Goal: Information Seeking & Learning: Learn about a topic

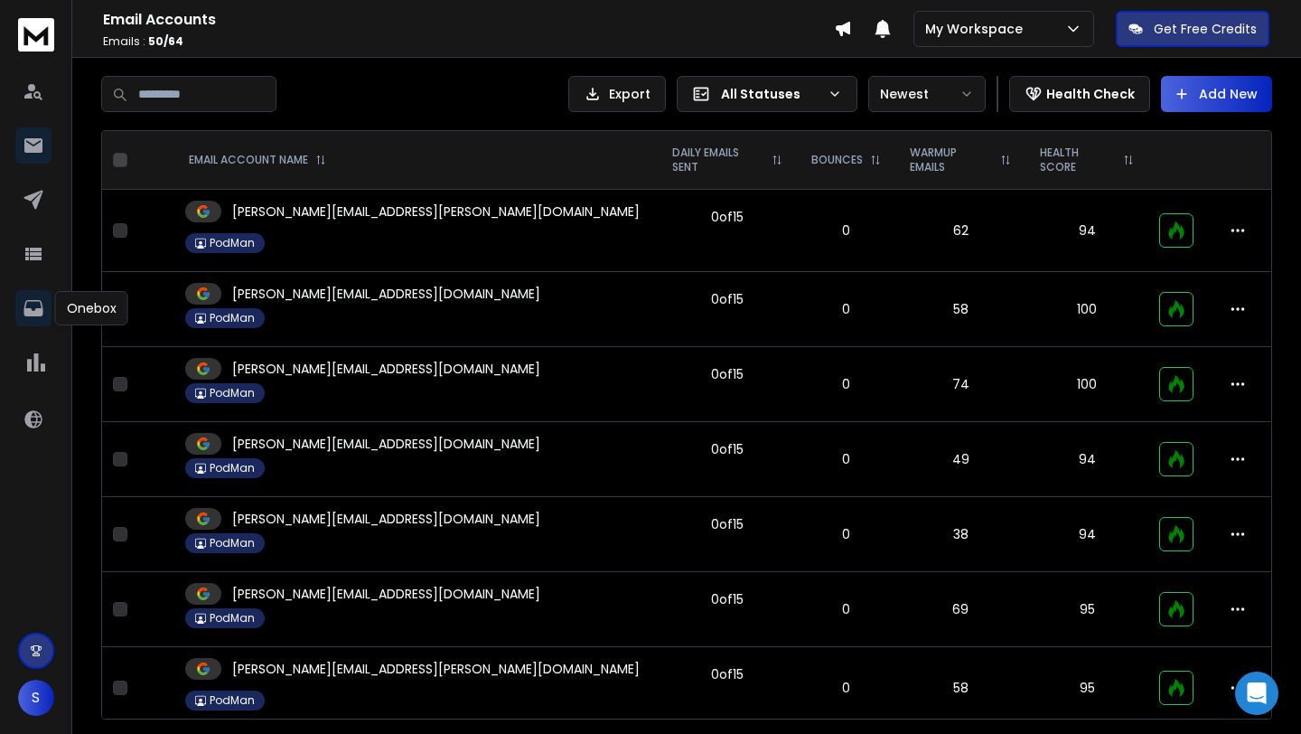
click at [33, 300] on icon at bounding box center [32, 308] width 19 height 16
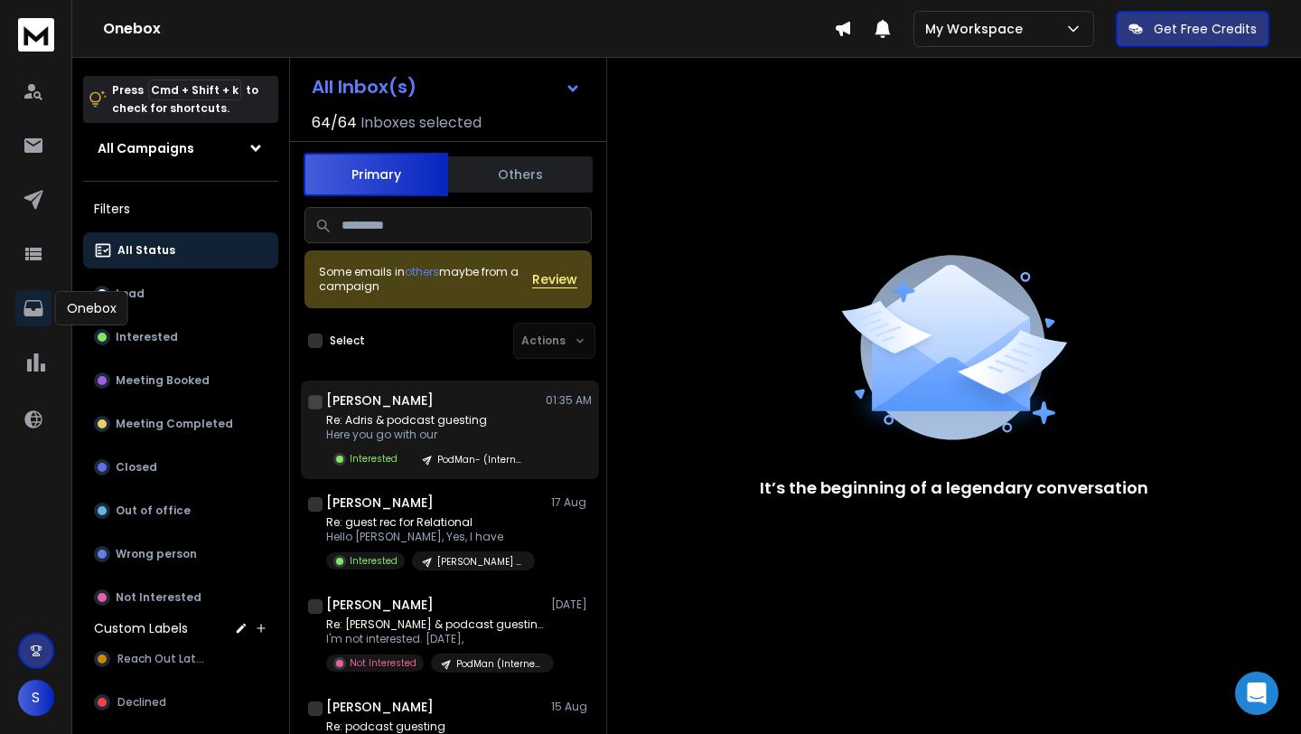
click at [441, 455] on p "PodMan- (Internet) Batch #1 B ([PERSON_NAME])" at bounding box center [480, 460] width 87 height 14
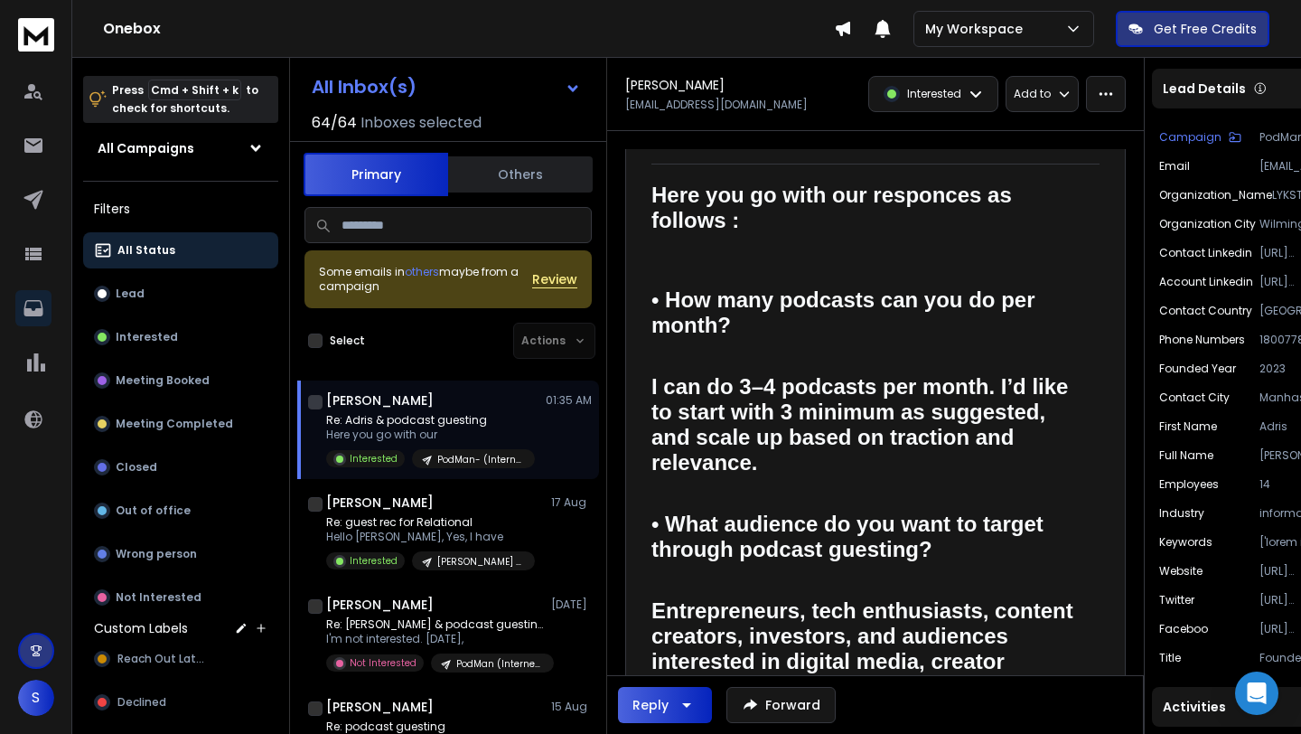
scroll to position [205, 0]
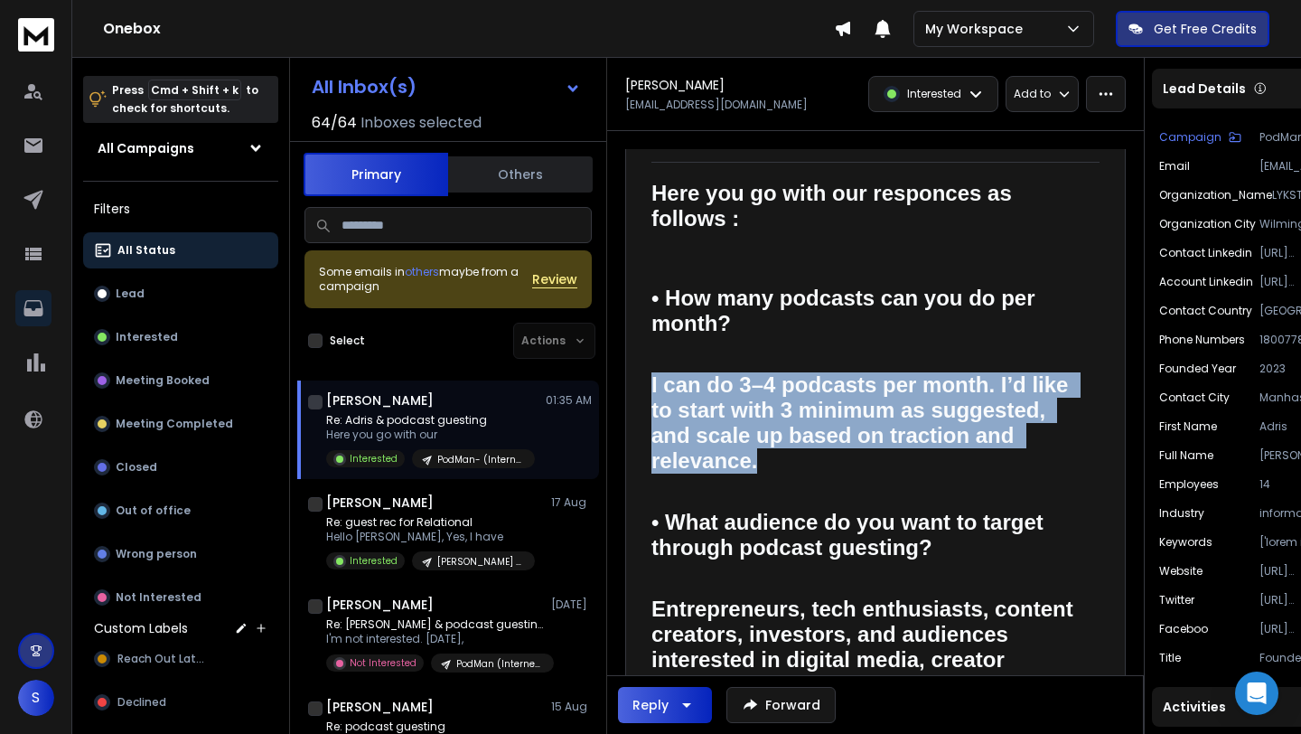
drag, startPoint x: 765, startPoint y: 434, endPoint x: 652, endPoint y: 356, distance: 137.9
click at [652, 372] on p "I can do 3–4 podcasts per month. I’d like to start with 3 minimum as suggested,…" at bounding box center [869, 422] width 434 height 101
copy span "I can do 3–4 podcasts per month. I’d like to start with 3 minimum as suggested,…"
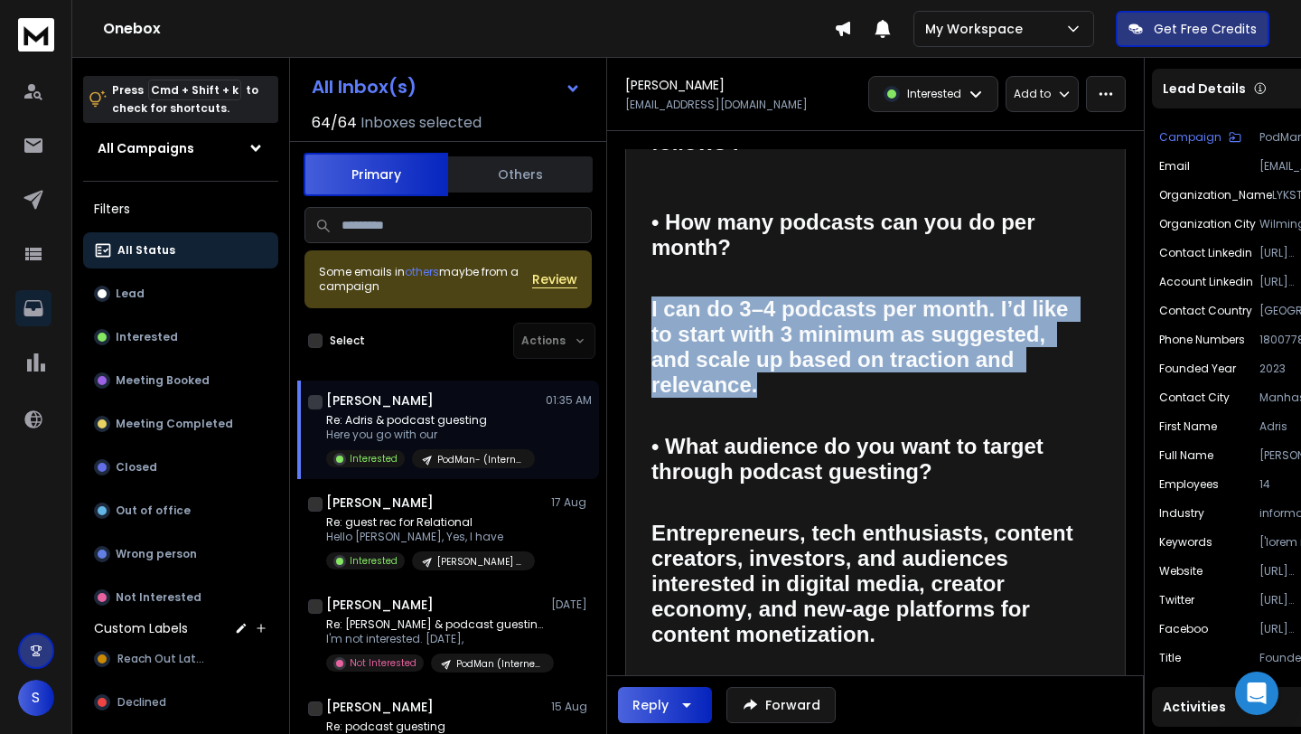
scroll to position [363, 0]
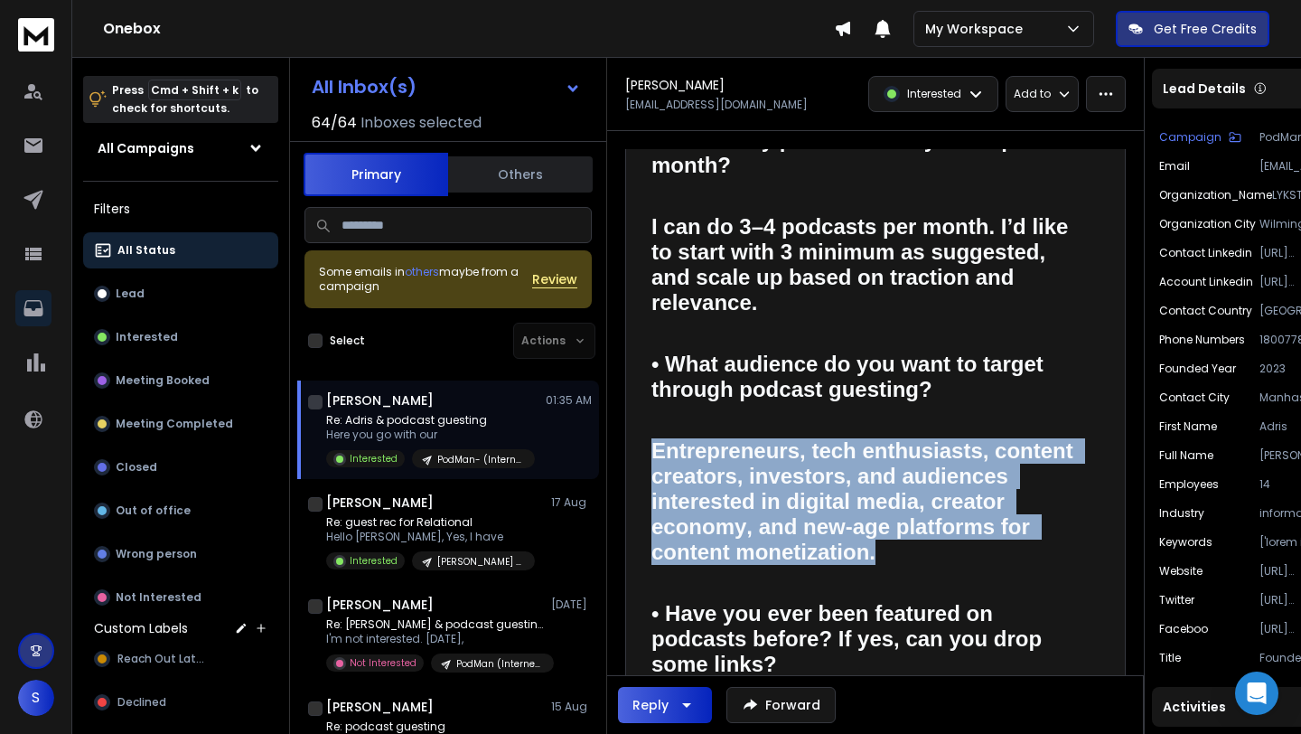
drag, startPoint x: 650, startPoint y: 421, endPoint x: 1018, endPoint y: 529, distance: 383.2
copy span "Entrepreneurs, tech enthusiasts, content creators, investors, and audiences int…"
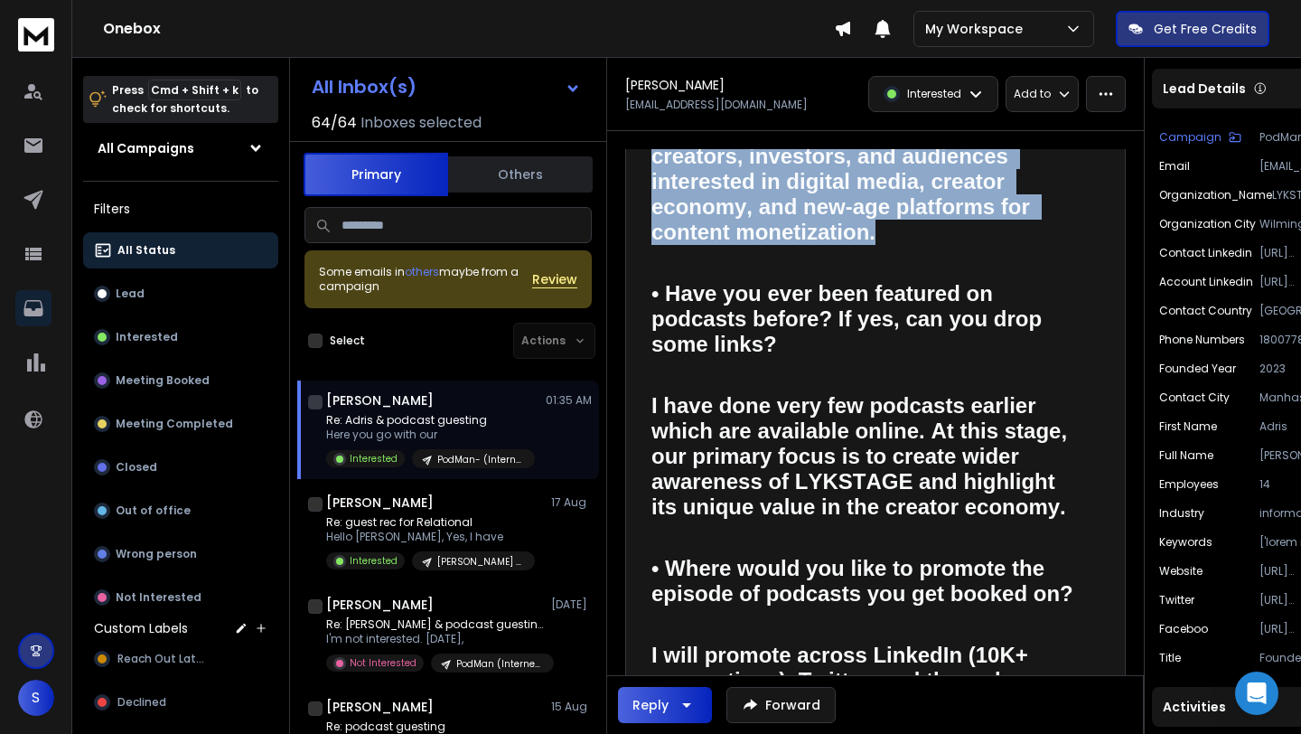
scroll to position [692, 0]
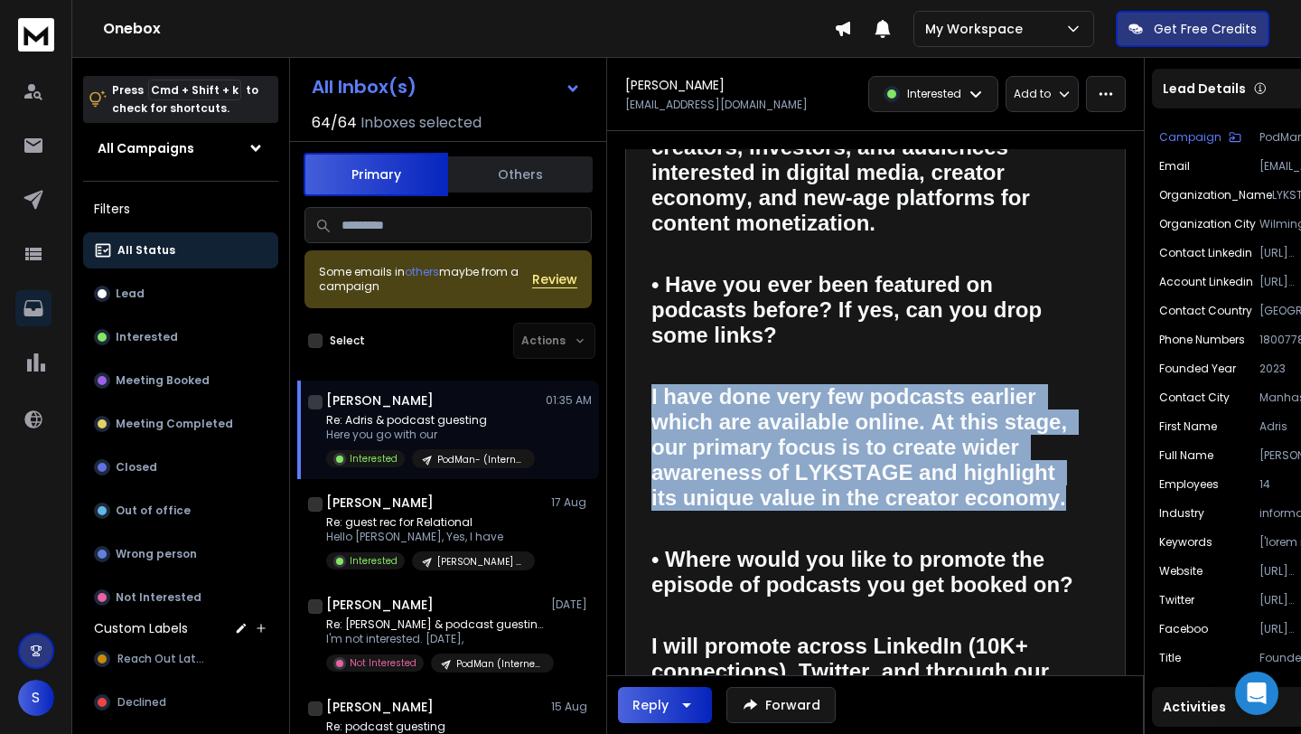
drag, startPoint x: 643, startPoint y: 361, endPoint x: 1068, endPoint y: 473, distance: 439.1
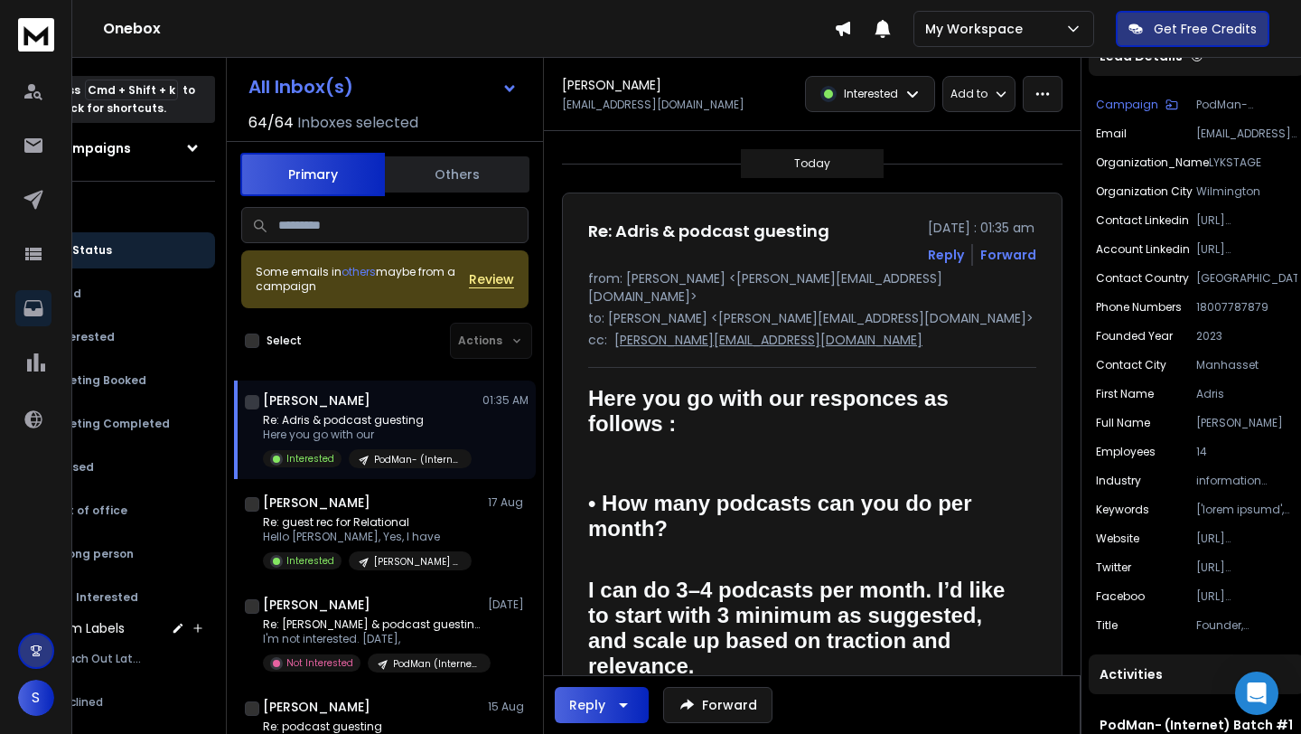
scroll to position [39, 0]
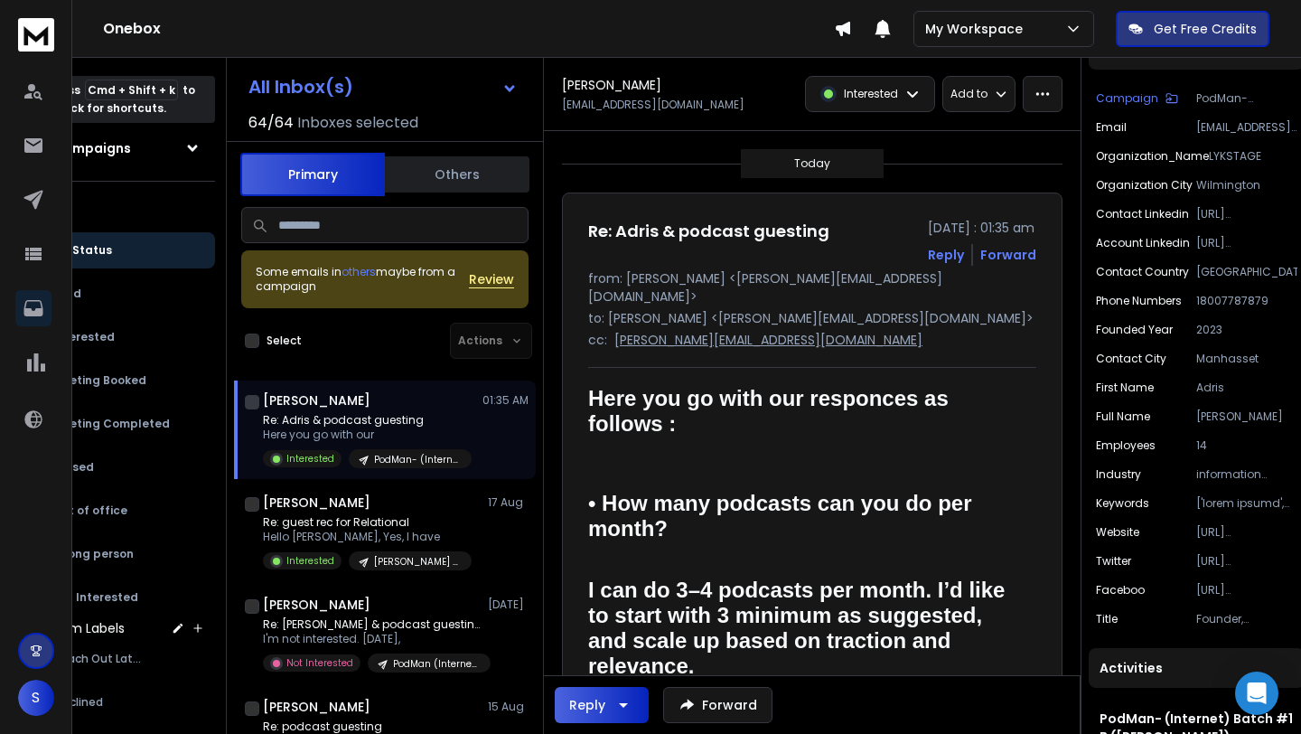
click at [1228, 417] on p "[PERSON_NAME]" at bounding box center [1247, 416] width 101 height 14
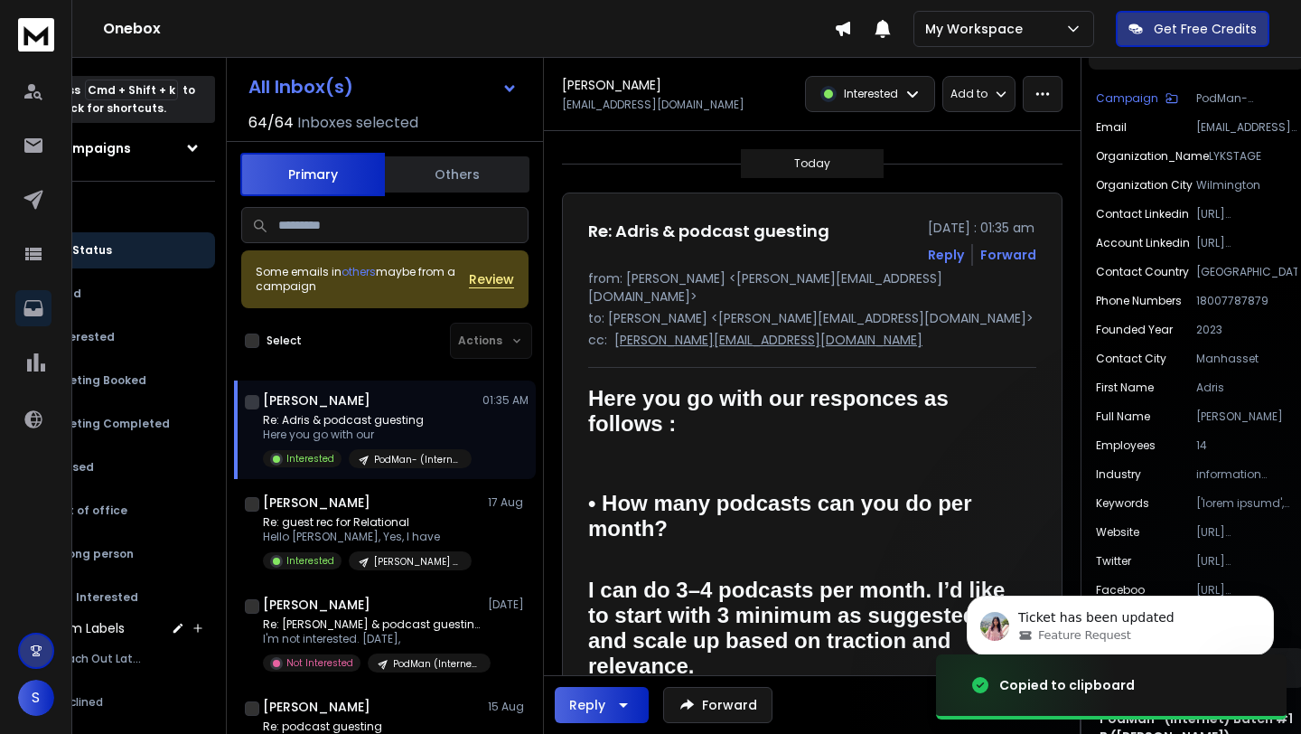
scroll to position [0, 0]
click at [1037, 610] on p "Ticket has been updated" at bounding box center [1134, 618] width 233 height 18
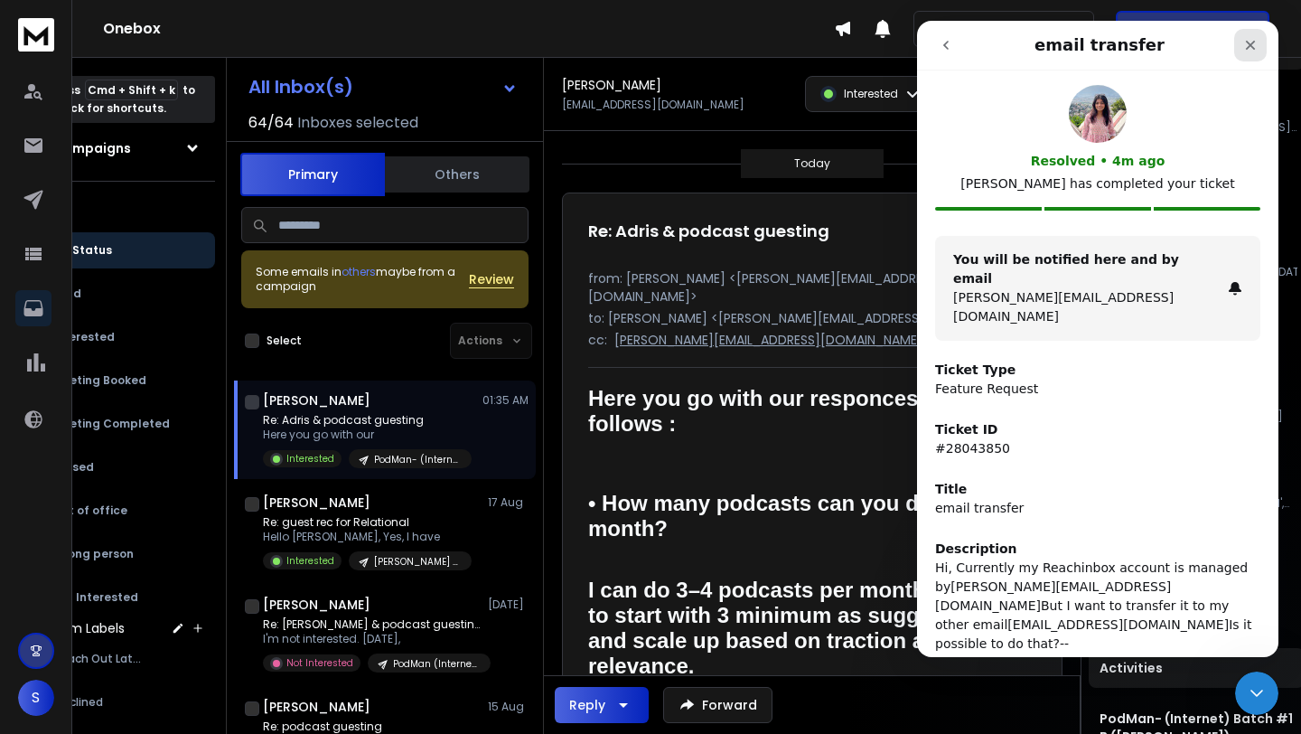
click at [1251, 58] on div "Close" at bounding box center [1250, 45] width 33 height 33
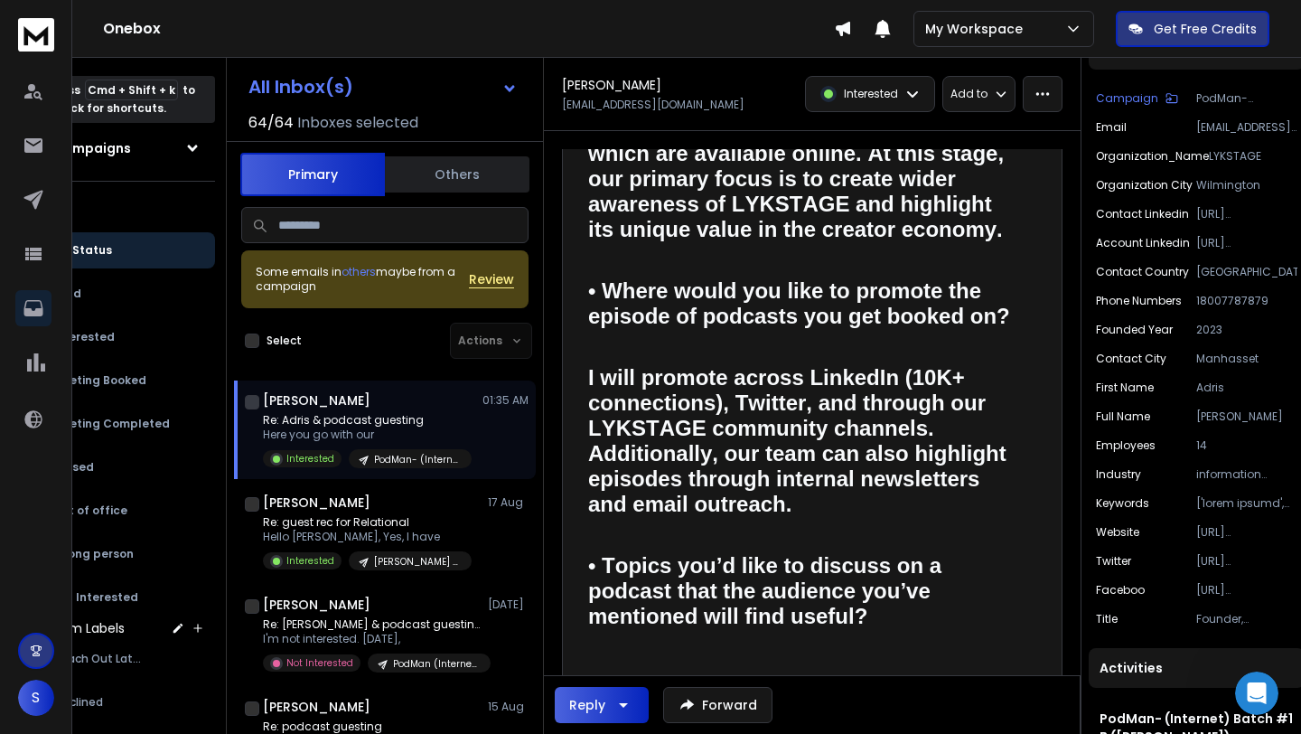
scroll to position [971, 0]
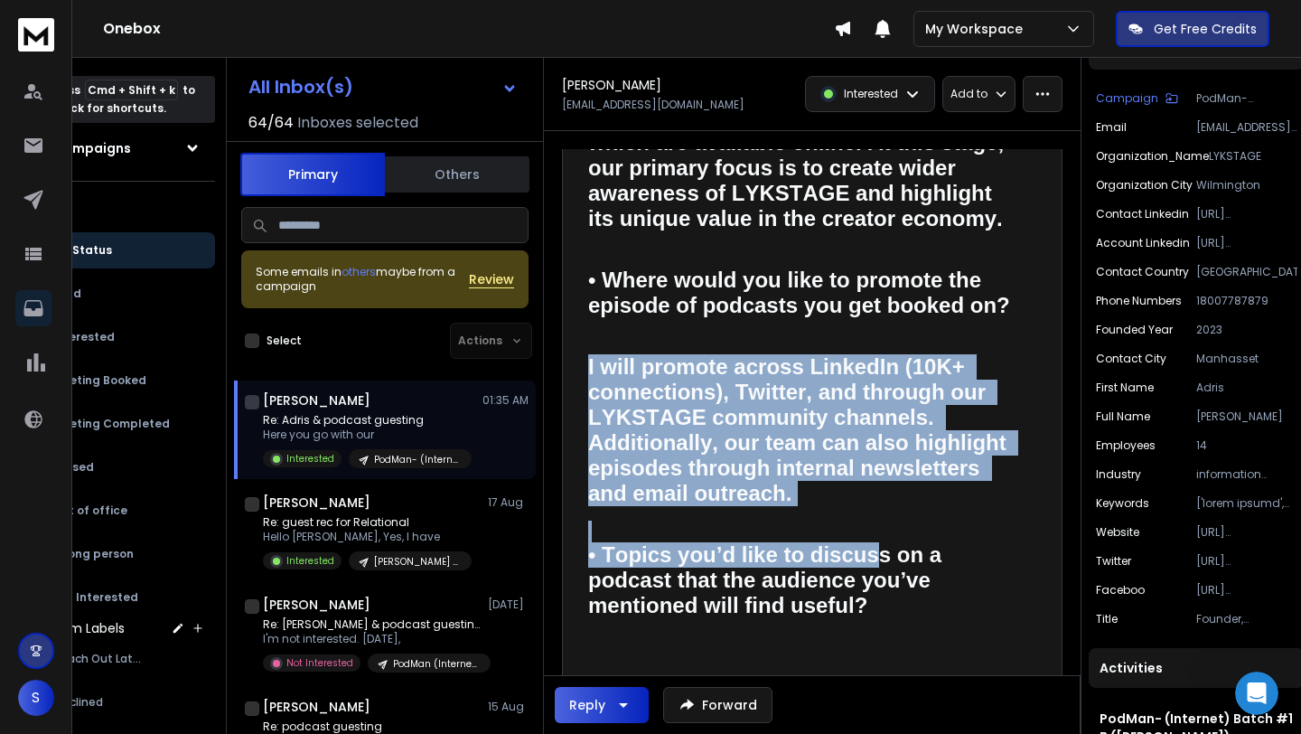
drag, startPoint x: 586, startPoint y: 363, endPoint x: 874, endPoint y: 538, distance: 336.9
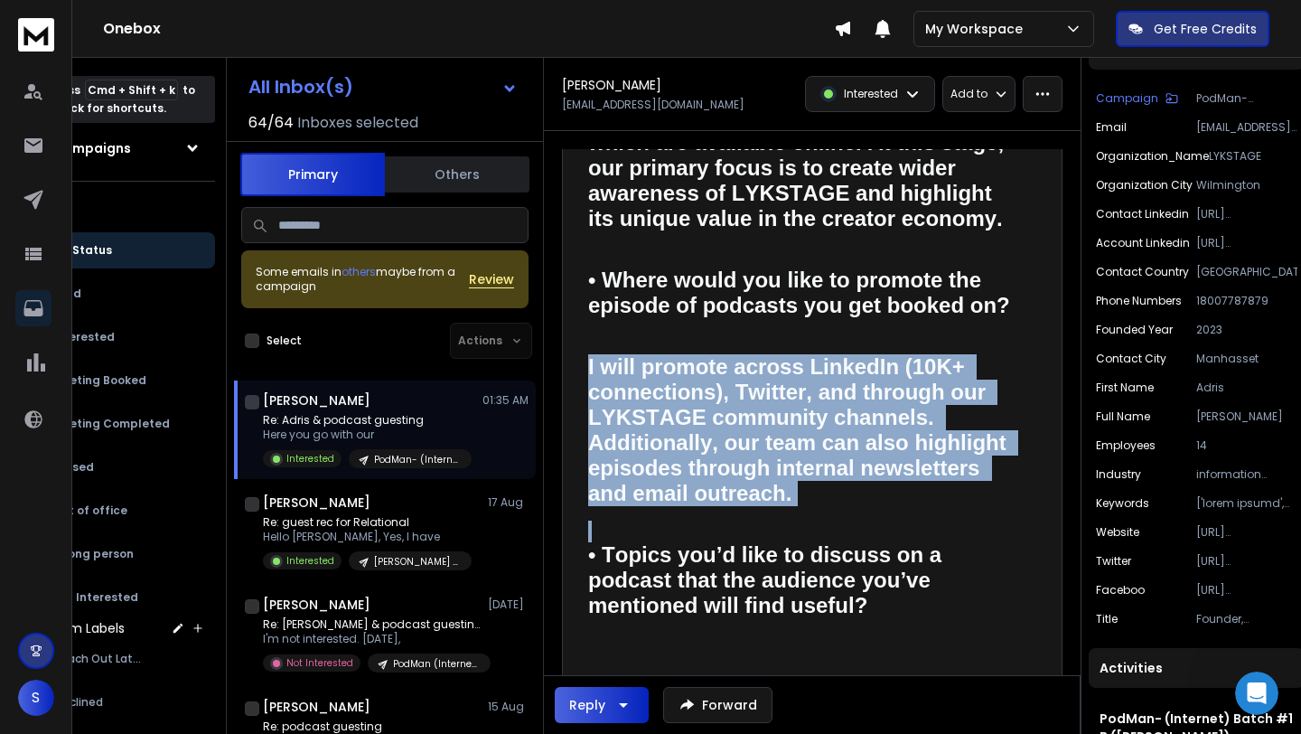
drag, startPoint x: 820, startPoint y: 500, endPoint x: 588, endPoint y: 361, distance: 270.0
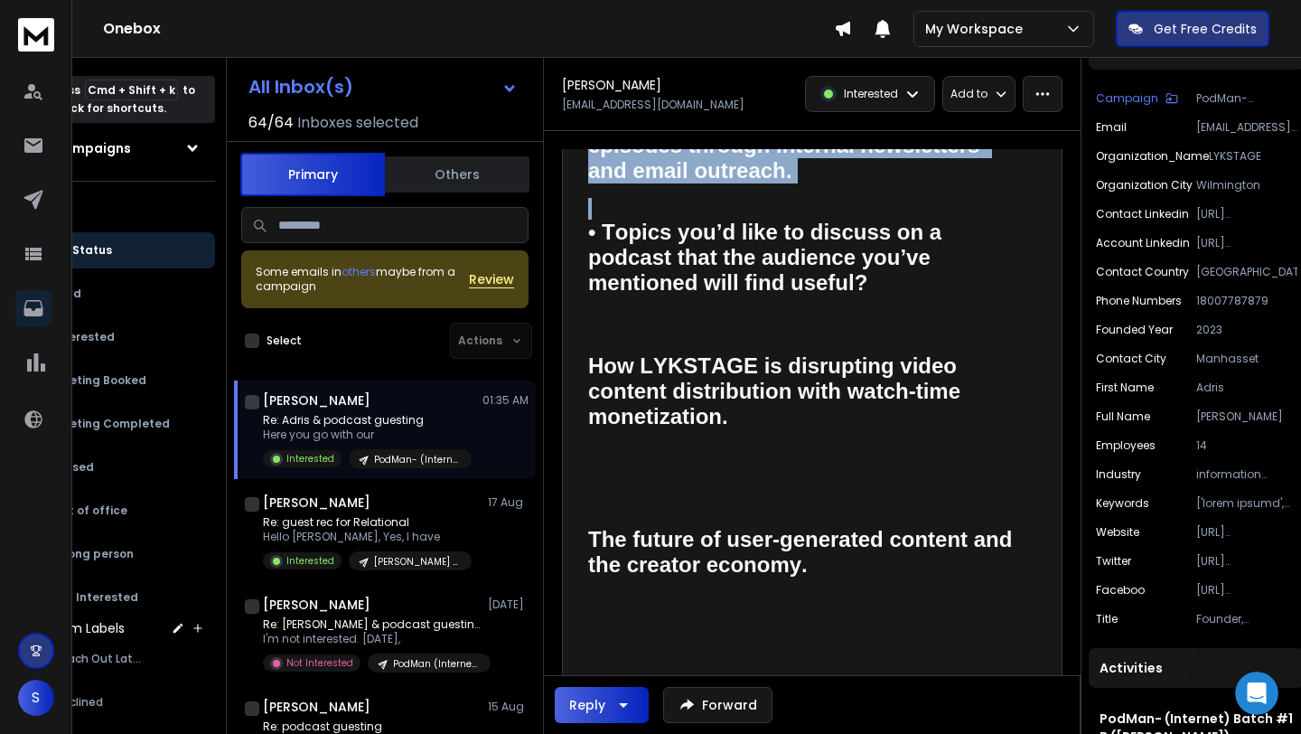
scroll to position [1320, 0]
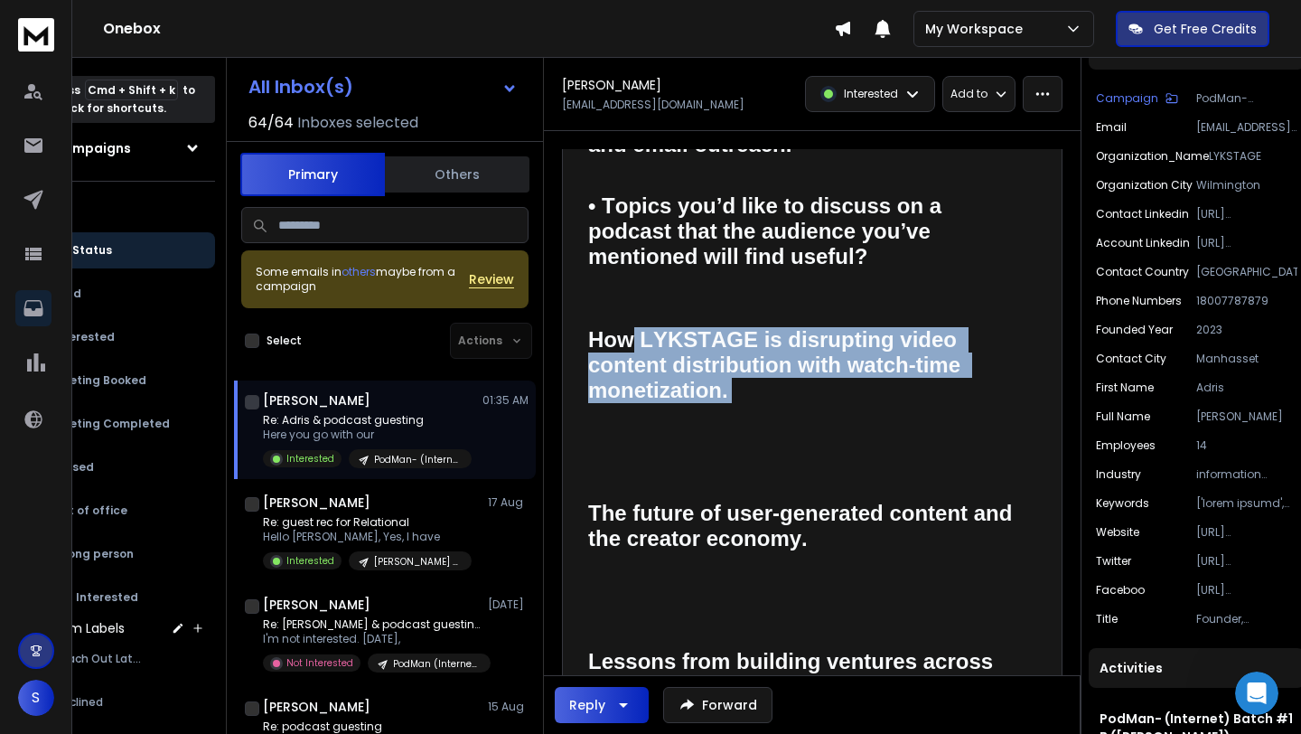
drag, startPoint x: 793, startPoint y: 412, endPoint x: 624, endPoint y: 336, distance: 184.4
click at [624, 336] on li "How LYKSTAGE is disrupting video content distribution with watch-time monetizat…" at bounding box center [805, 403] width 434 height 152
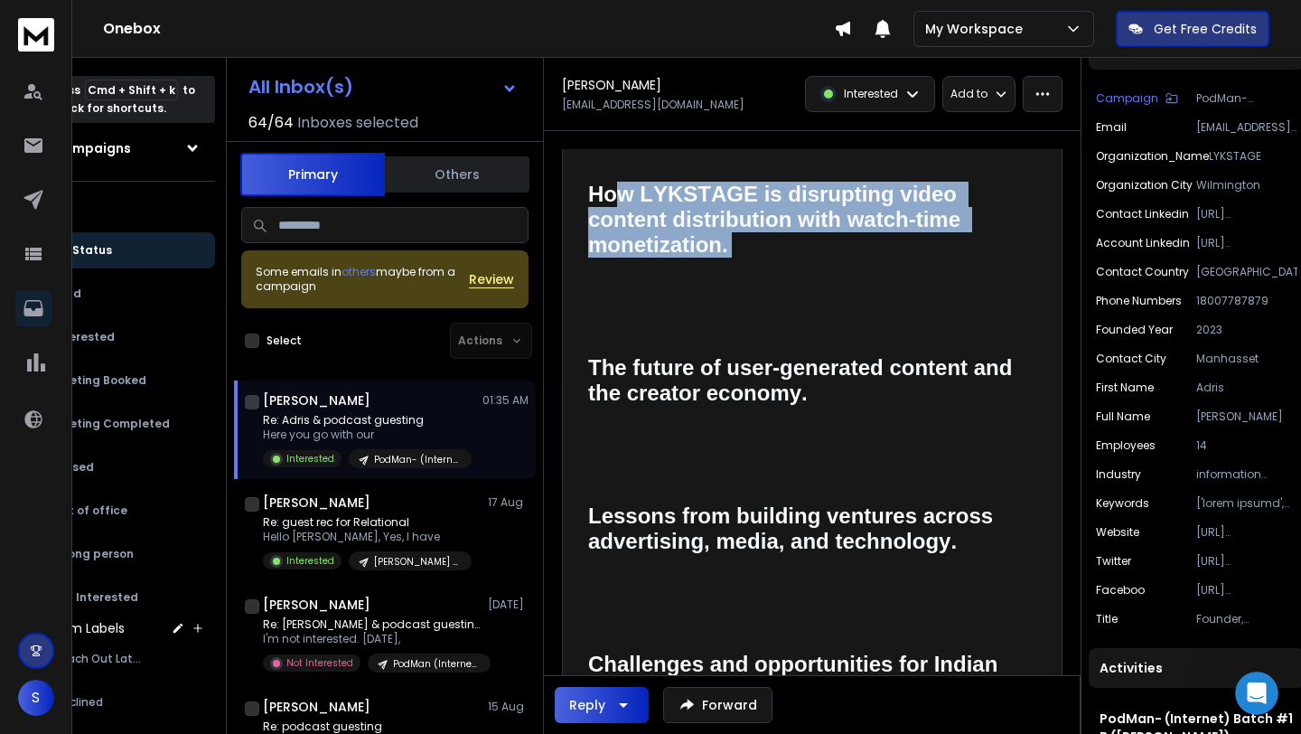
scroll to position [1467, 0]
click at [596, 194] on span "How LYKSTAGE is disrupting video content distribution with watch-time monetizat…" at bounding box center [777, 218] width 379 height 75
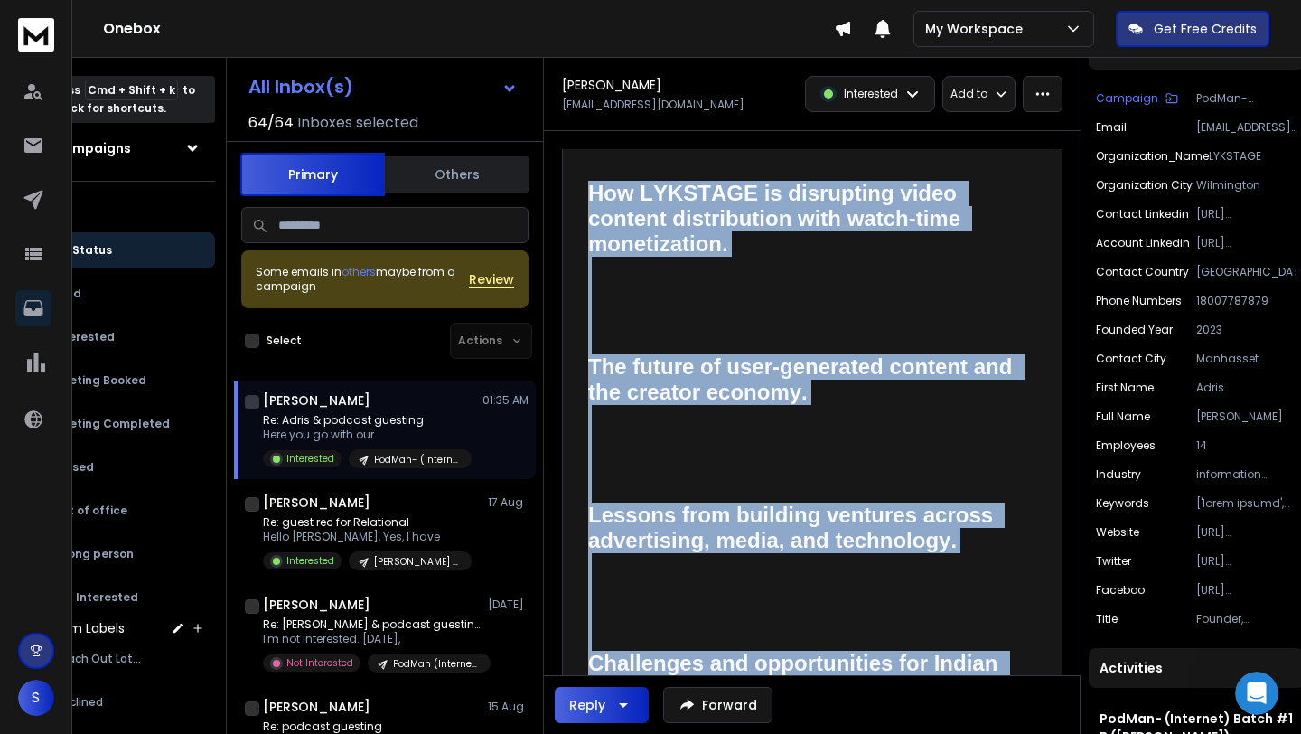
drag, startPoint x: 585, startPoint y: 176, endPoint x: 881, endPoint y: 666, distance: 572.5
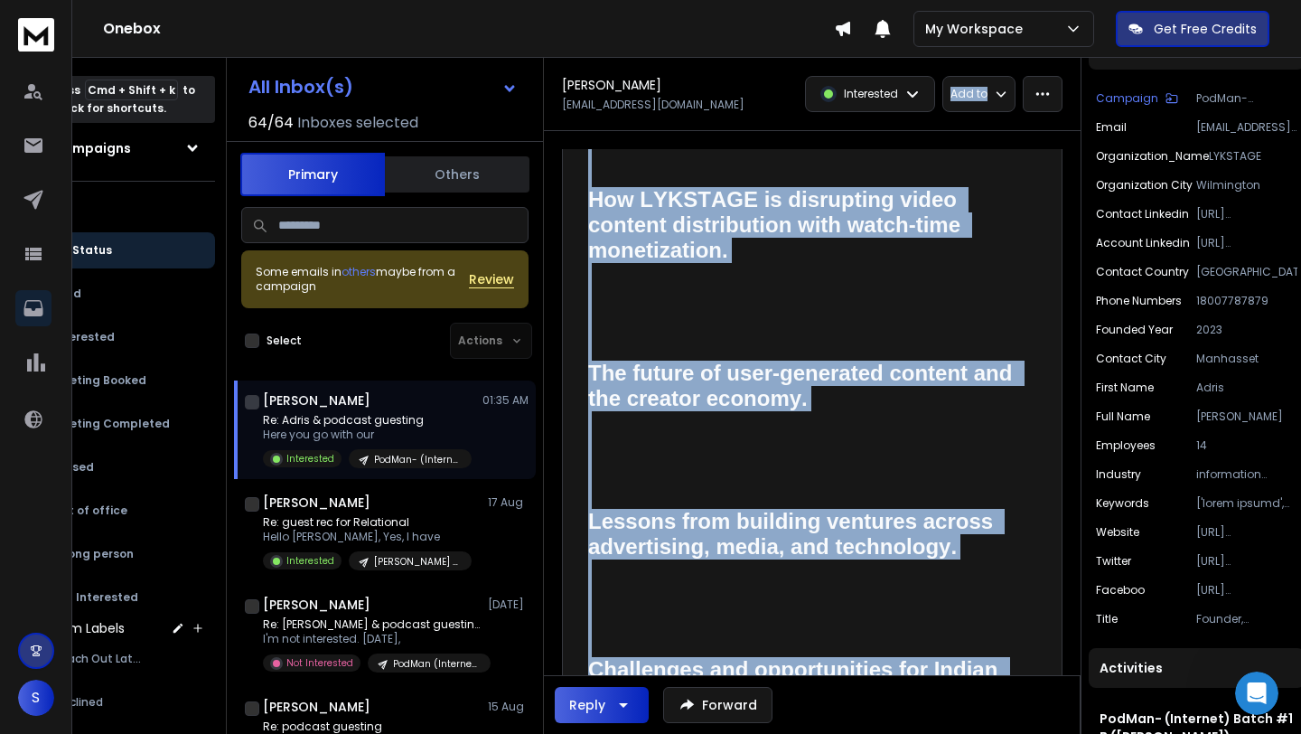
scroll to position [1342, 0]
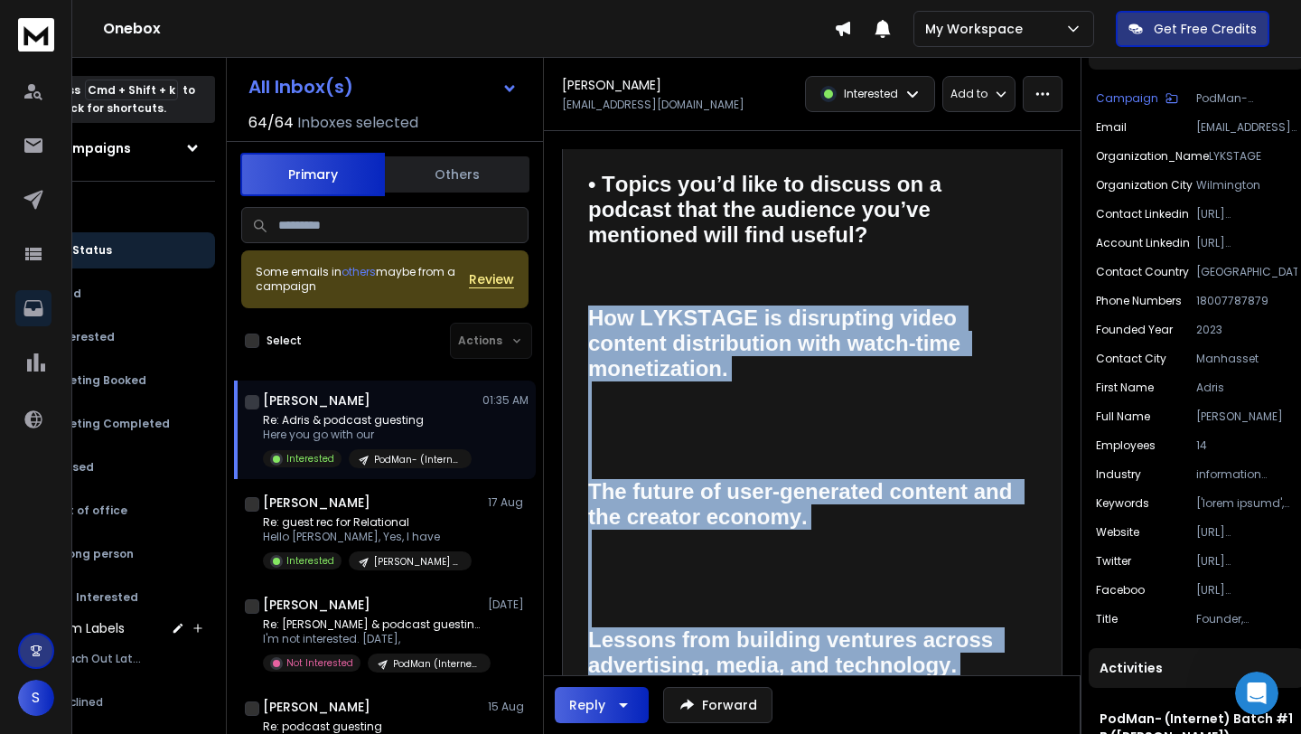
drag, startPoint x: 922, startPoint y: 416, endPoint x: 584, endPoint y: 314, distance: 352.8
copy ul "How LYKSTAGE is disrupting video content distribution with watch-time monetizat…"
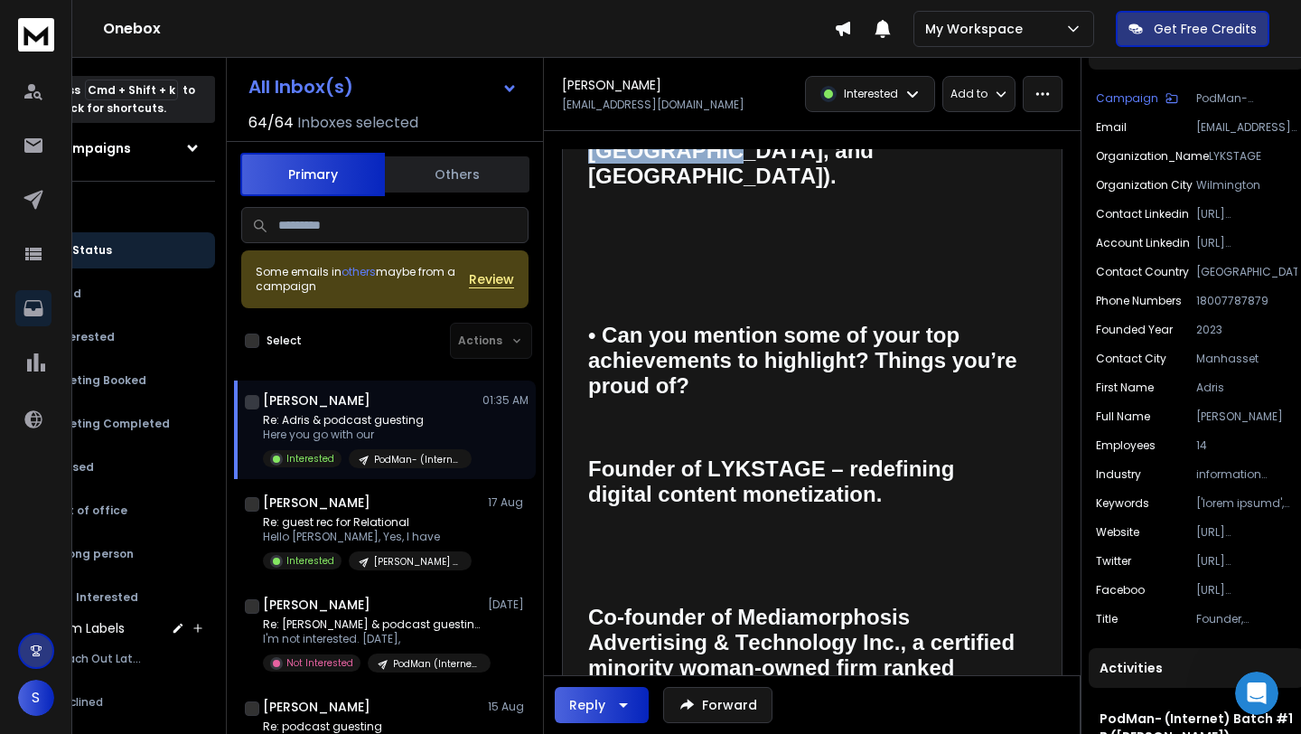
scroll to position [2182, 0]
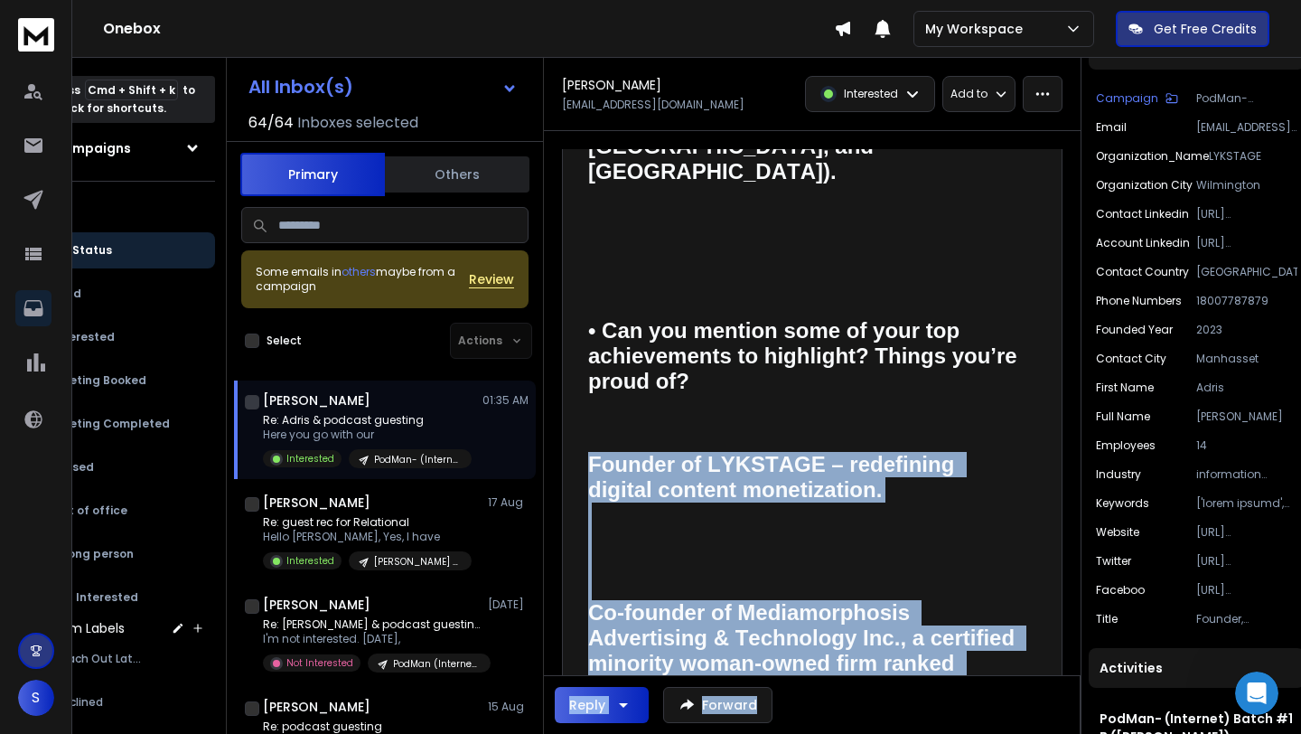
drag, startPoint x: 573, startPoint y: 389, endPoint x: 870, endPoint y: 718, distance: 444.1
click at [870, 718] on div "[PERSON_NAME] [PERSON_NAME] [PERSON_NAME][EMAIL_ADDRESS][DOMAIN_NAME] Intereste…" at bounding box center [812, 425] width 537 height 734
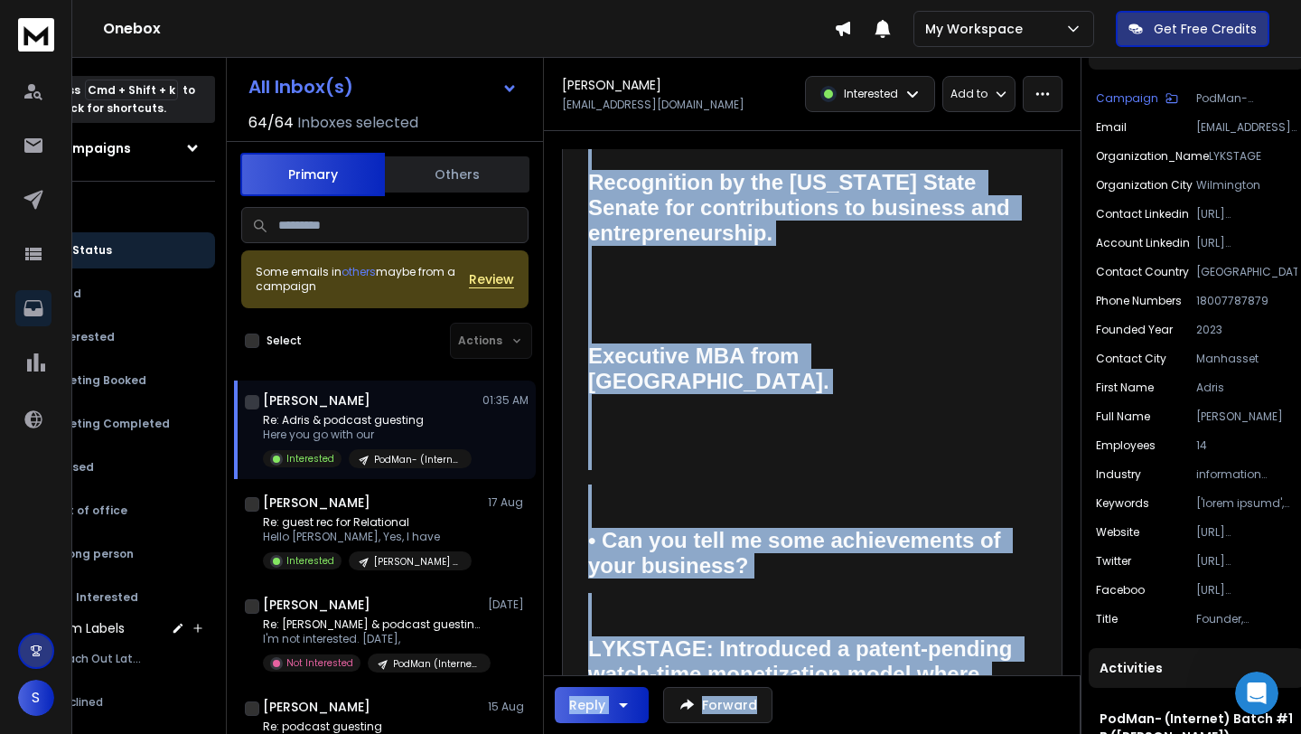
scroll to position [3011, 0]
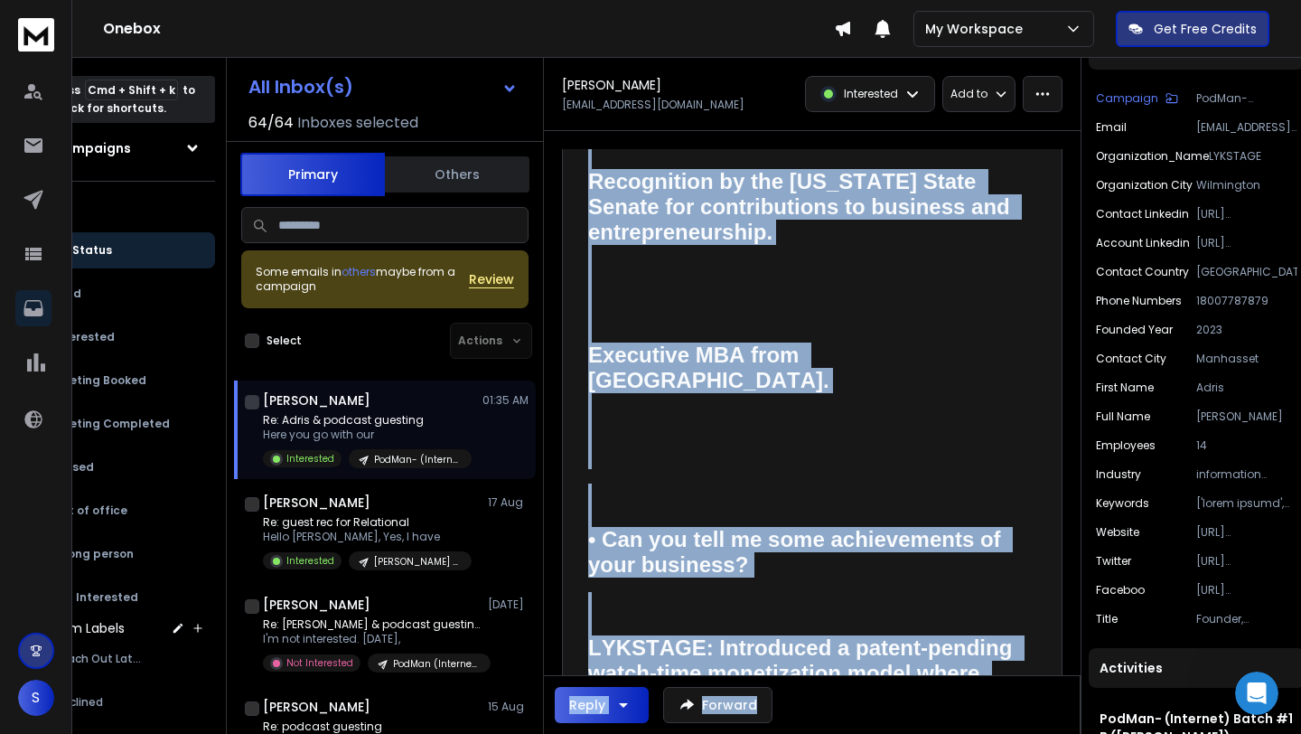
click at [833, 348] on li "Executive MBA from [GEOGRAPHIC_DATA]." at bounding box center [805, 406] width 434 height 127
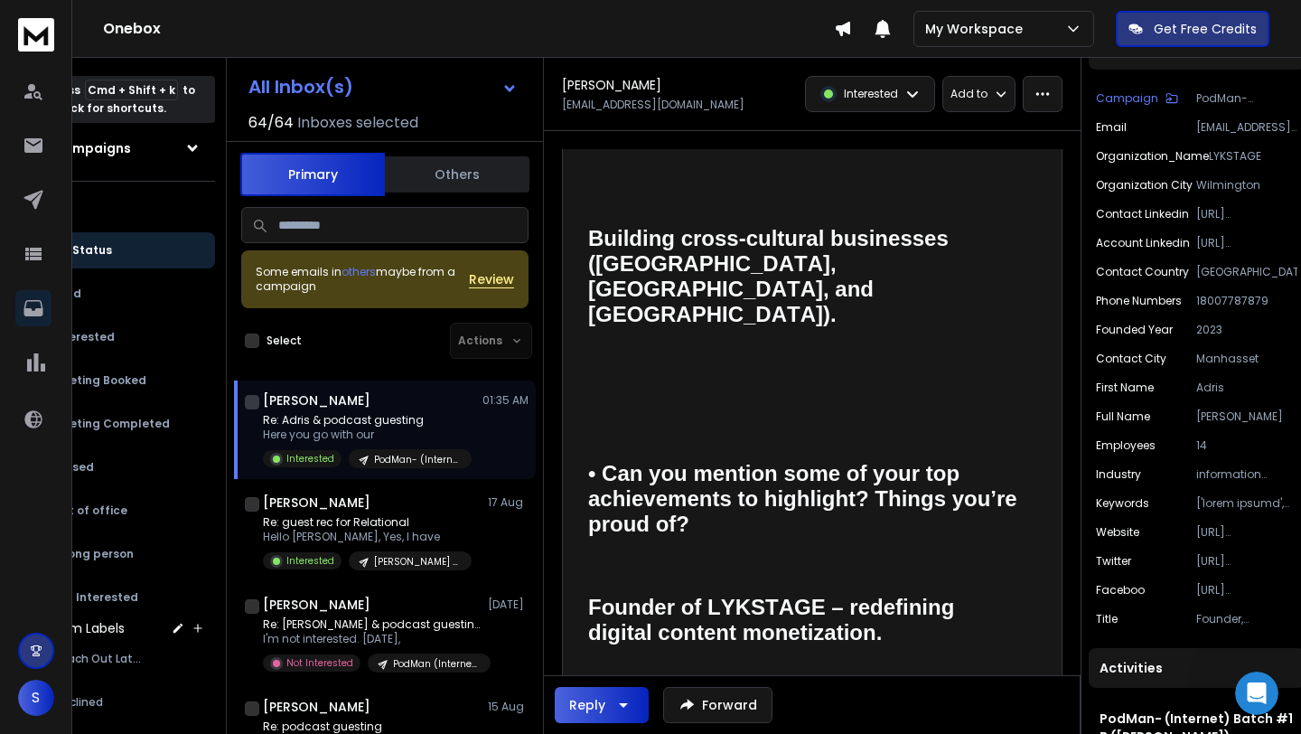
scroll to position [2026, 0]
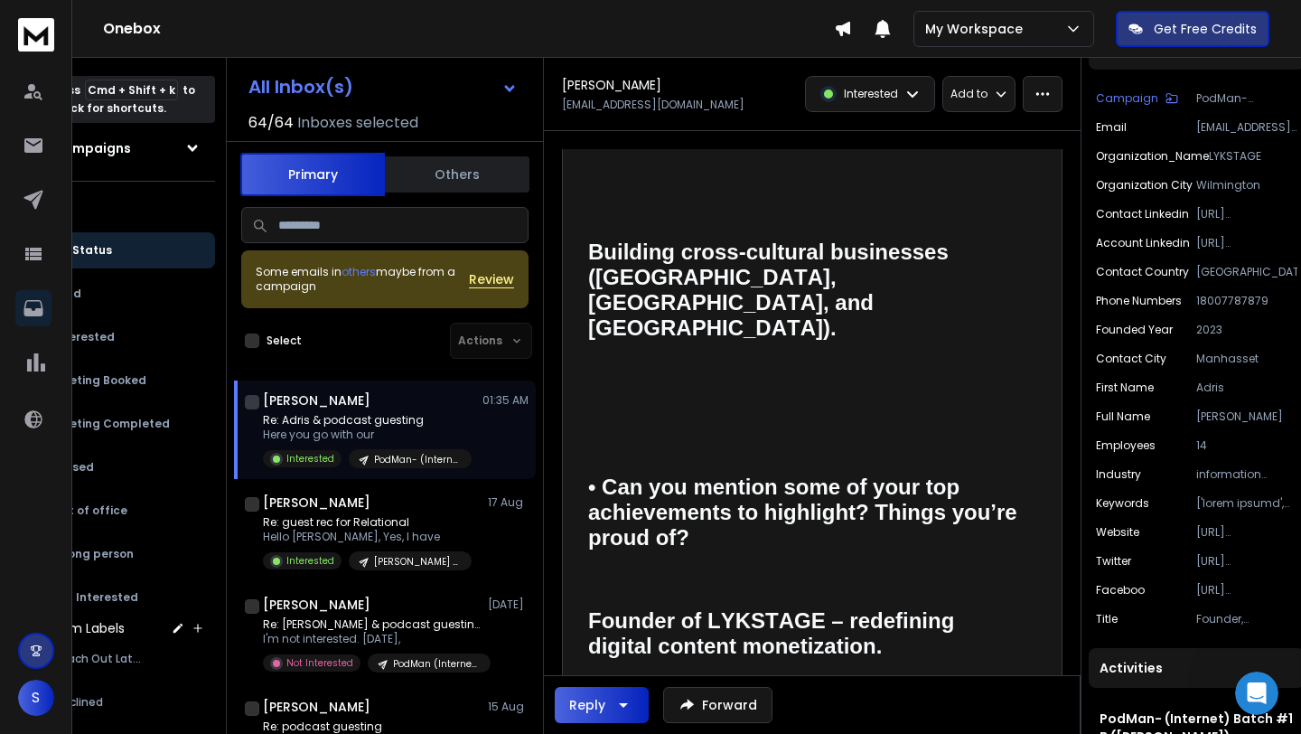
drag, startPoint x: 805, startPoint y: 303, endPoint x: 591, endPoint y: 547, distance: 324.7
copy ul "Founder of LYKSTAGE – redefining digital content monetization. Co-founder of Me…"
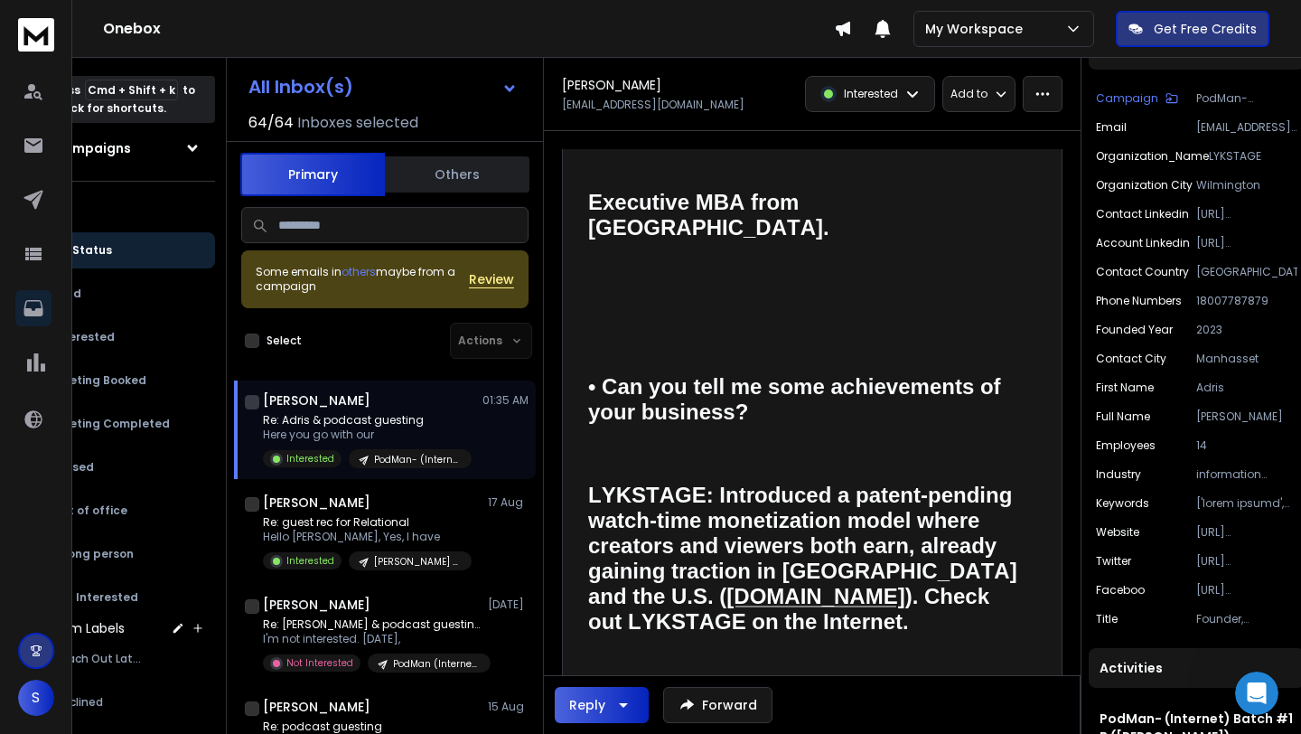
scroll to position [3189, 0]
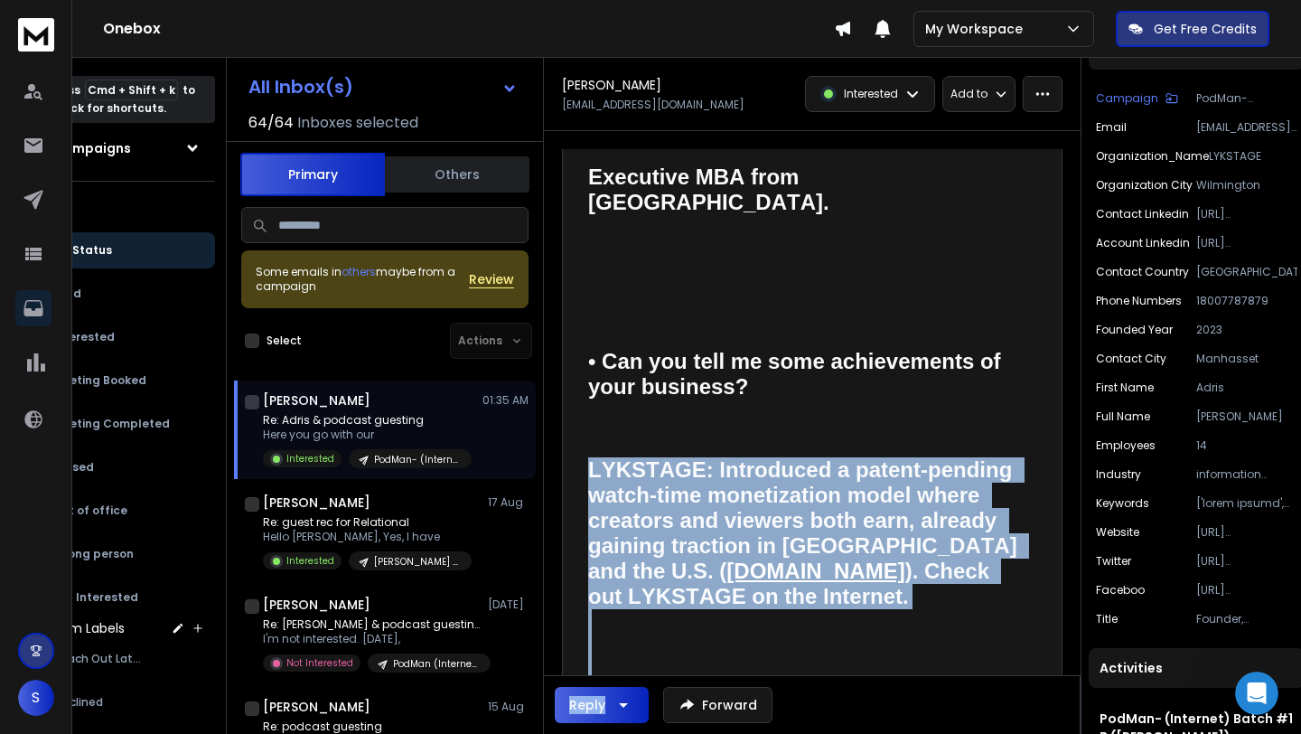
drag, startPoint x: 590, startPoint y: 379, endPoint x: 925, endPoint y: 691, distance: 457.8
click at [925, 691] on div "[PERSON_NAME] [PERSON_NAME] [PERSON_NAME][EMAIL_ADDRESS][DOMAIN_NAME] Intereste…" at bounding box center [812, 425] width 537 height 734
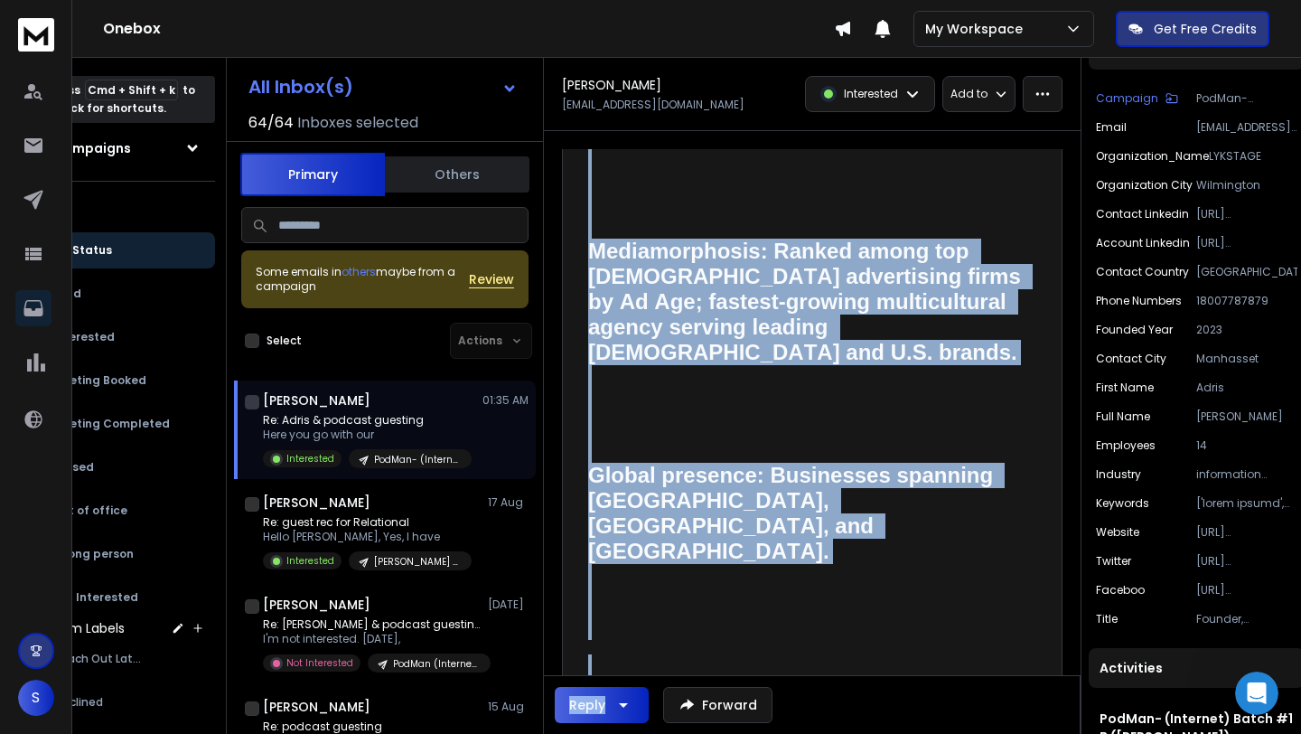
scroll to position [3699, 0]
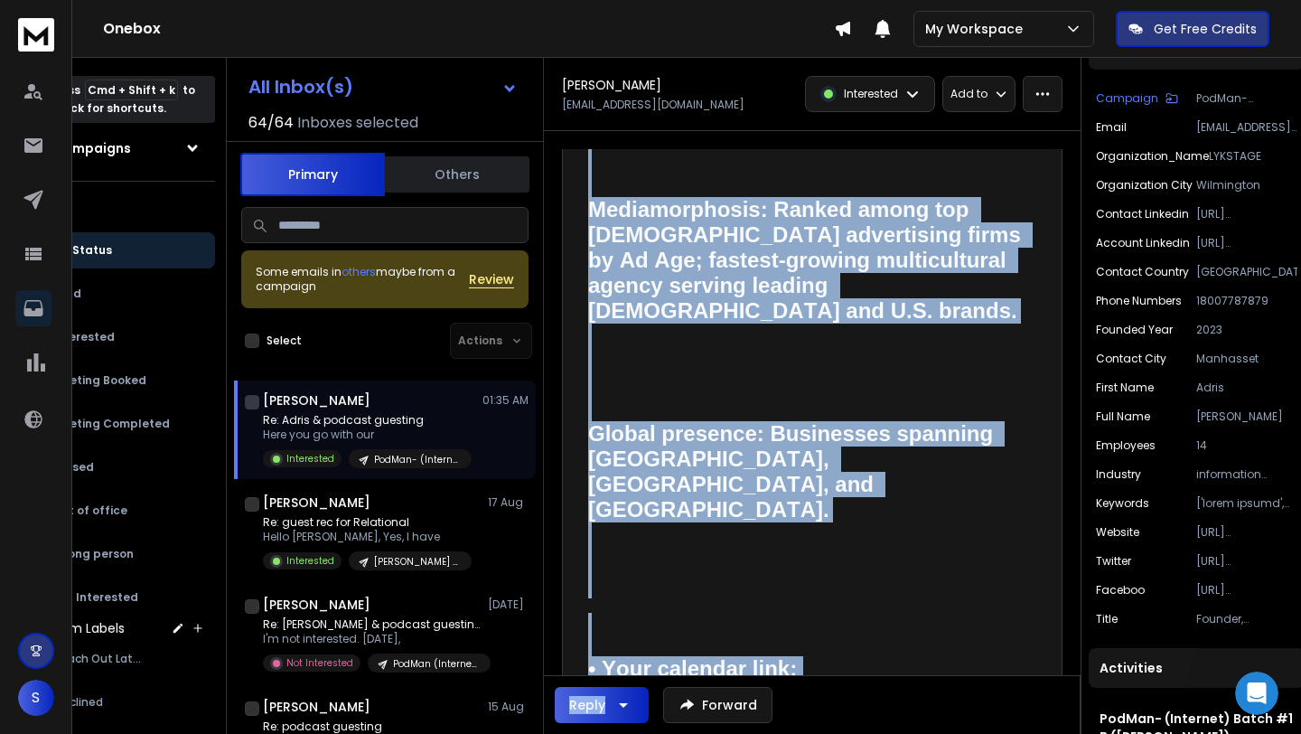
click at [838, 439] on li "Global presence: Businesses spanning [GEOGRAPHIC_DATA], [GEOGRAPHIC_DATA], and …" at bounding box center [805, 509] width 434 height 177
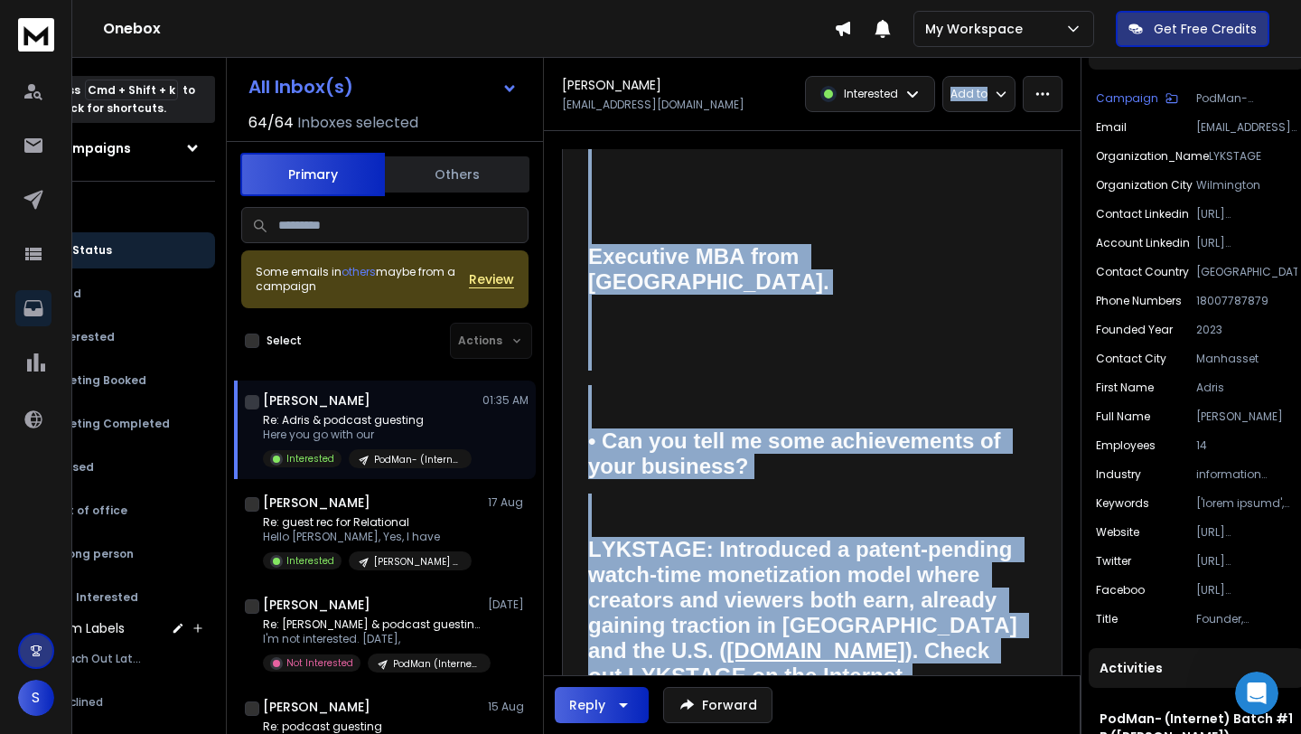
scroll to position [3065, 0]
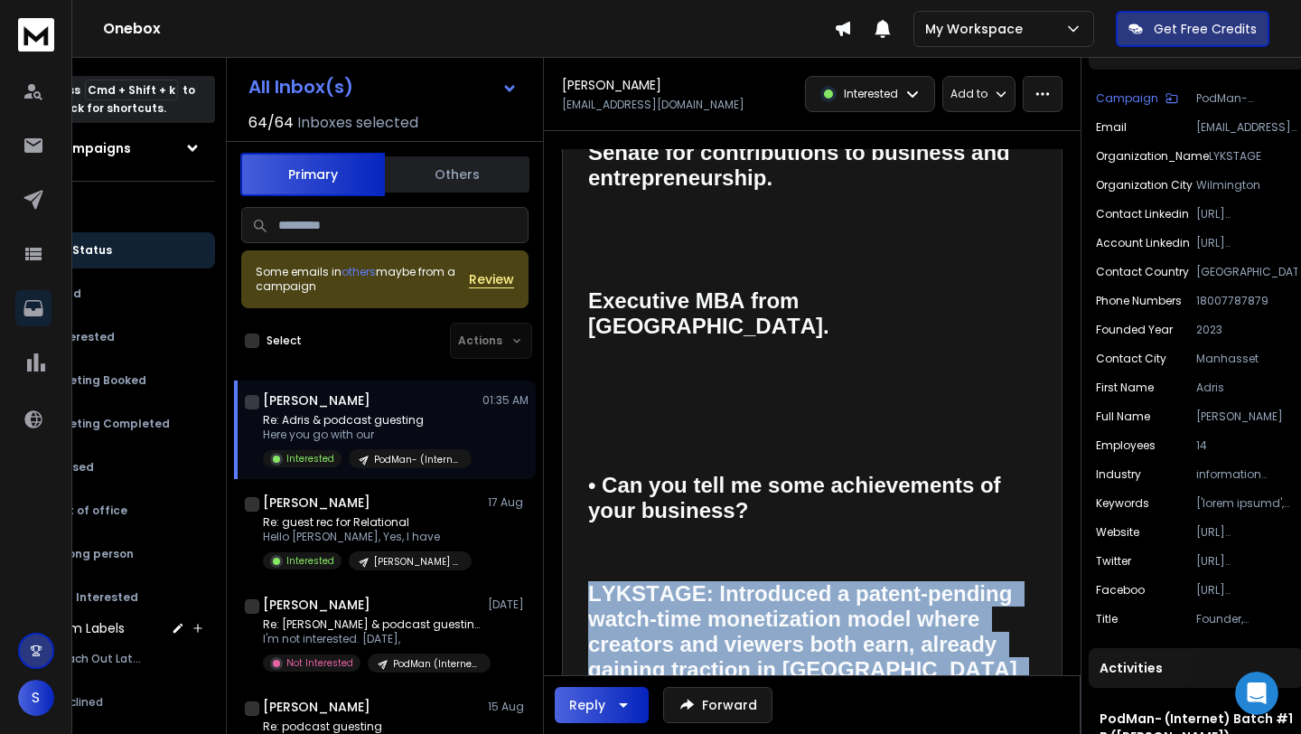
drag, startPoint x: 911, startPoint y: 380, endPoint x: 587, endPoint y: 499, distance: 345.4
copy ul "LYKSTAGE: Introduced a patent-pending watch-time monetization model where creat…"
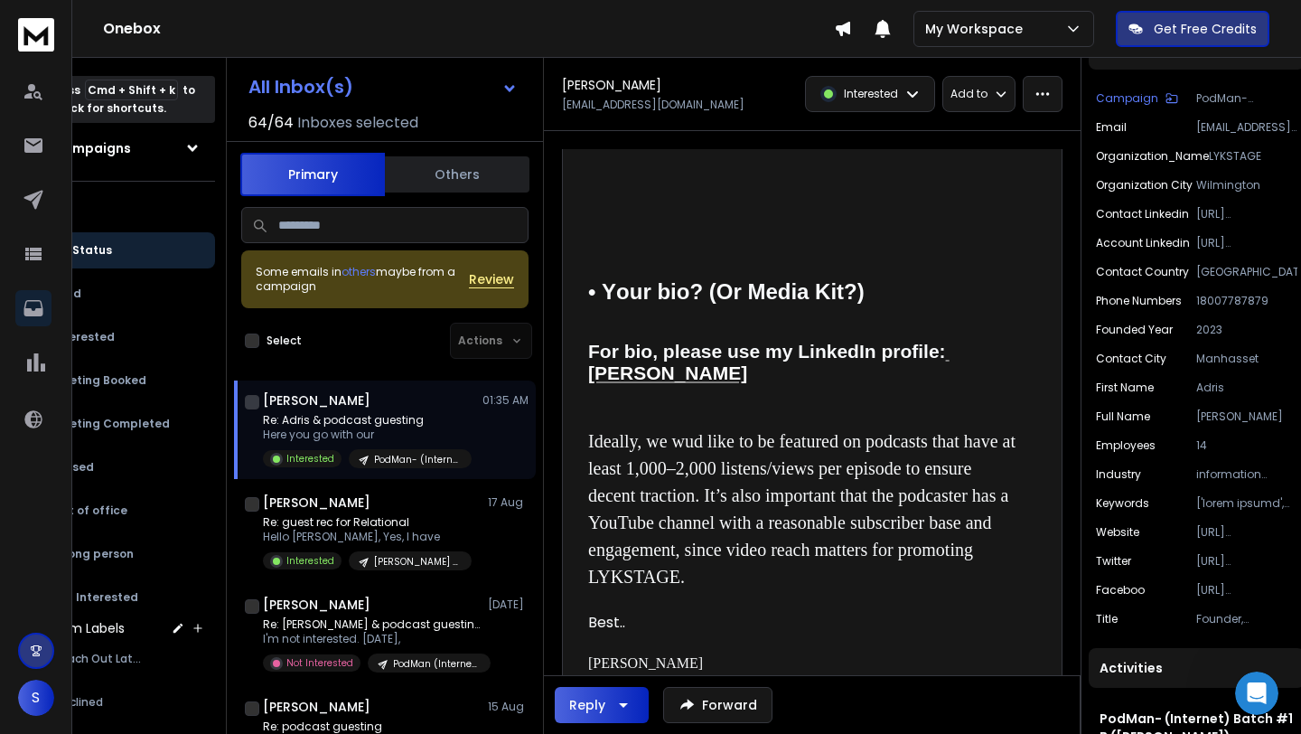
scroll to position [4591, 0]
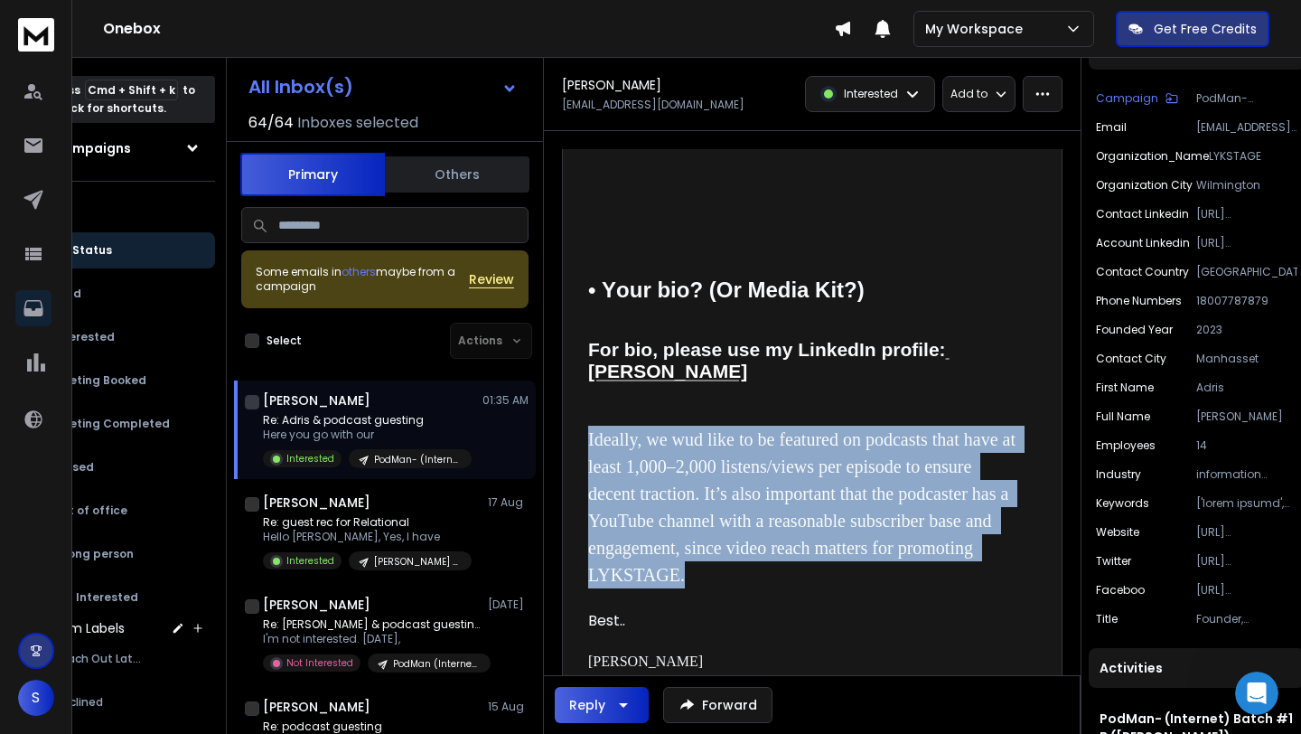
drag, startPoint x: 582, startPoint y: 278, endPoint x: 849, endPoint y: 436, distance: 310.0
copy span "Ideally, we wud like to be featured on podcasts that have at least 1,000–2,000 …"
click at [669, 588] on div at bounding box center [805, 599] width 434 height 22
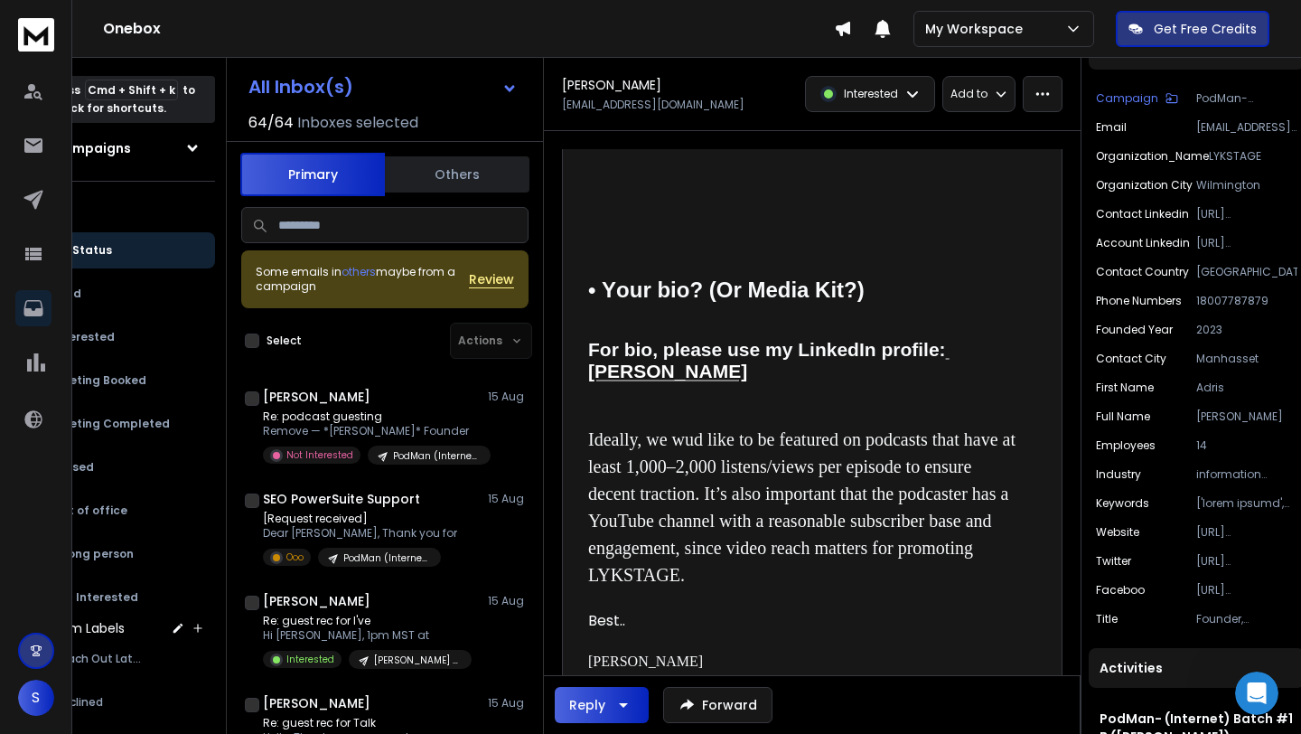
scroll to position [0, 0]
